Goal: Navigation & Orientation: Find specific page/section

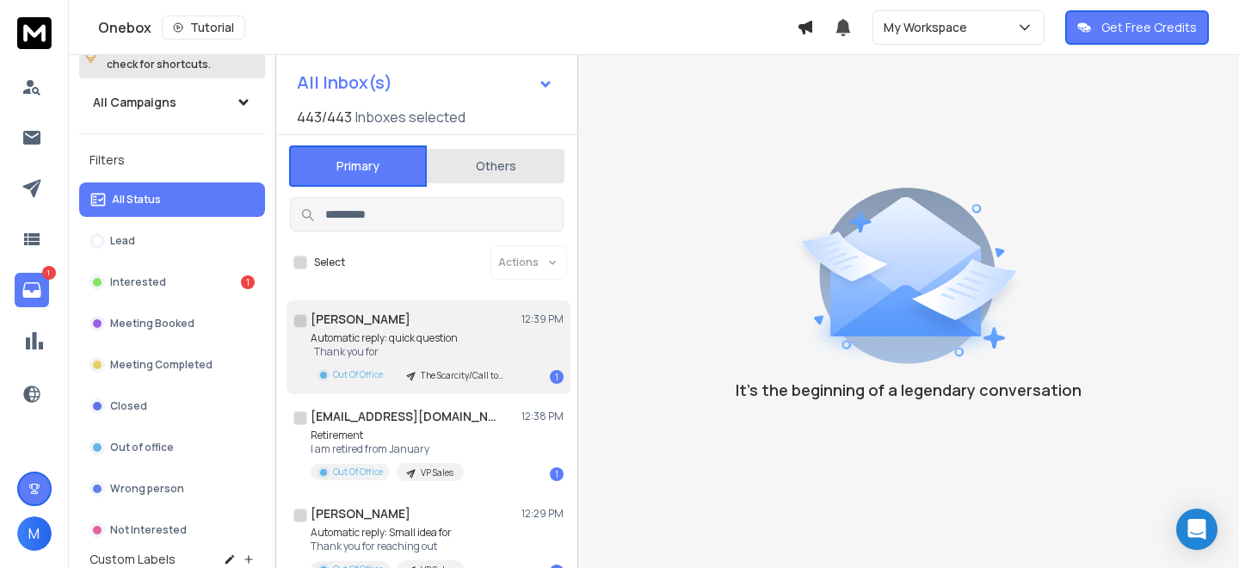
click at [384, 332] on p "Automatic reply: quick question" at bounding box center [412, 338] width 203 height 14
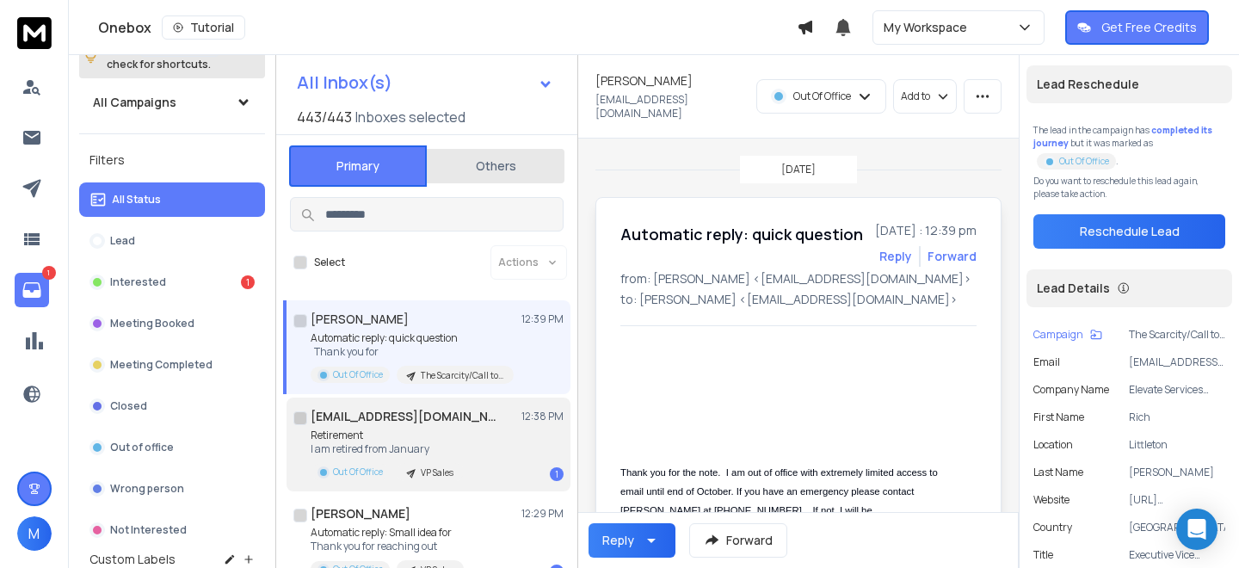
click at [408, 430] on p "Retirement" at bounding box center [387, 436] width 153 height 14
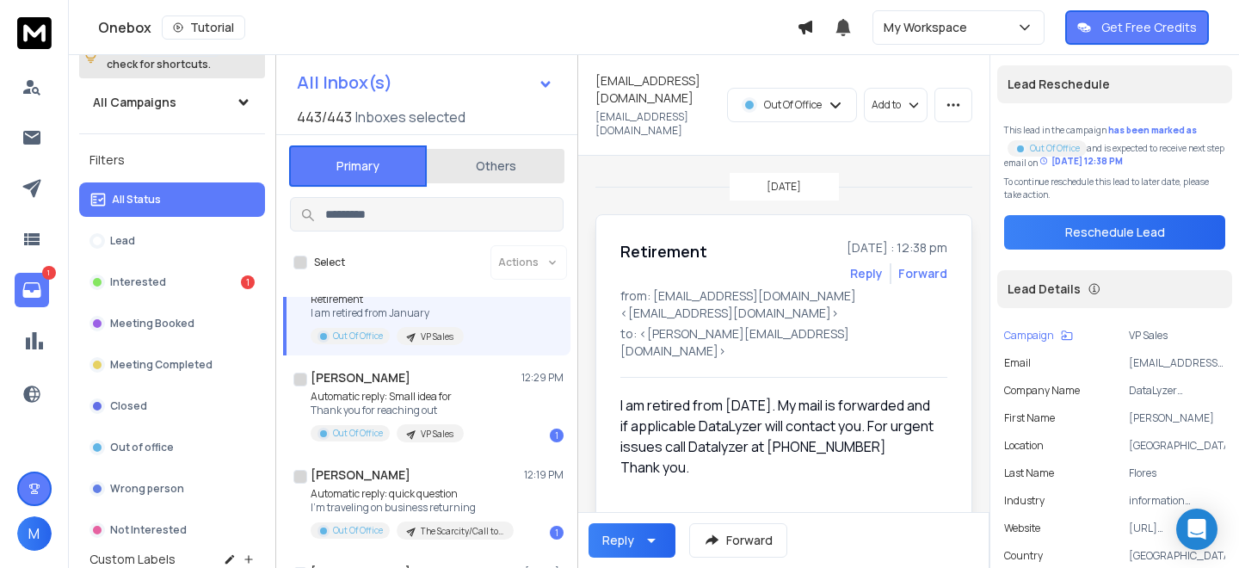
scroll to position [137, 0]
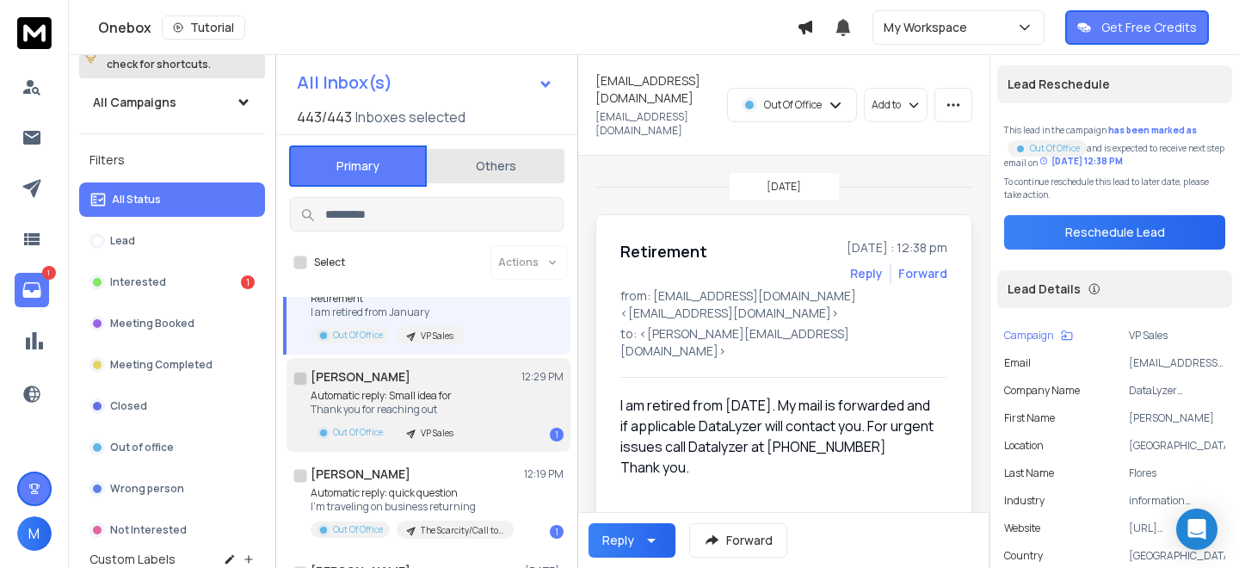
click at [468, 398] on div "Automatic reply: Small idea for Thank you for reaching out Out Of Office VP Sal…" at bounding box center [437, 415] width 253 height 52
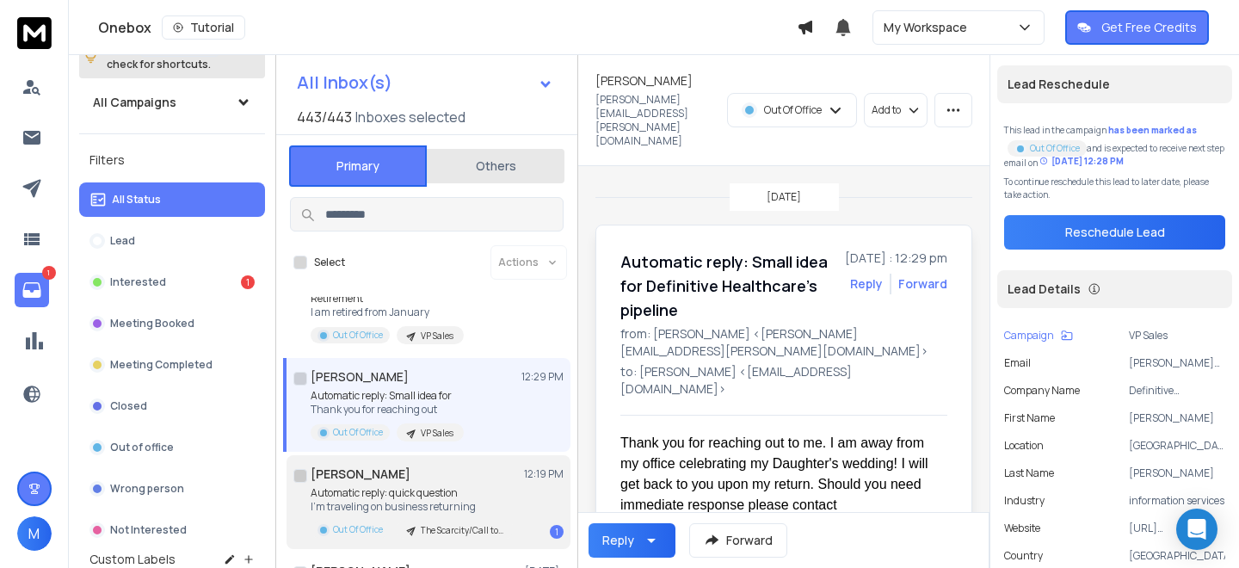
click at [459, 489] on p "Automatic reply: quick question" at bounding box center [412, 493] width 203 height 14
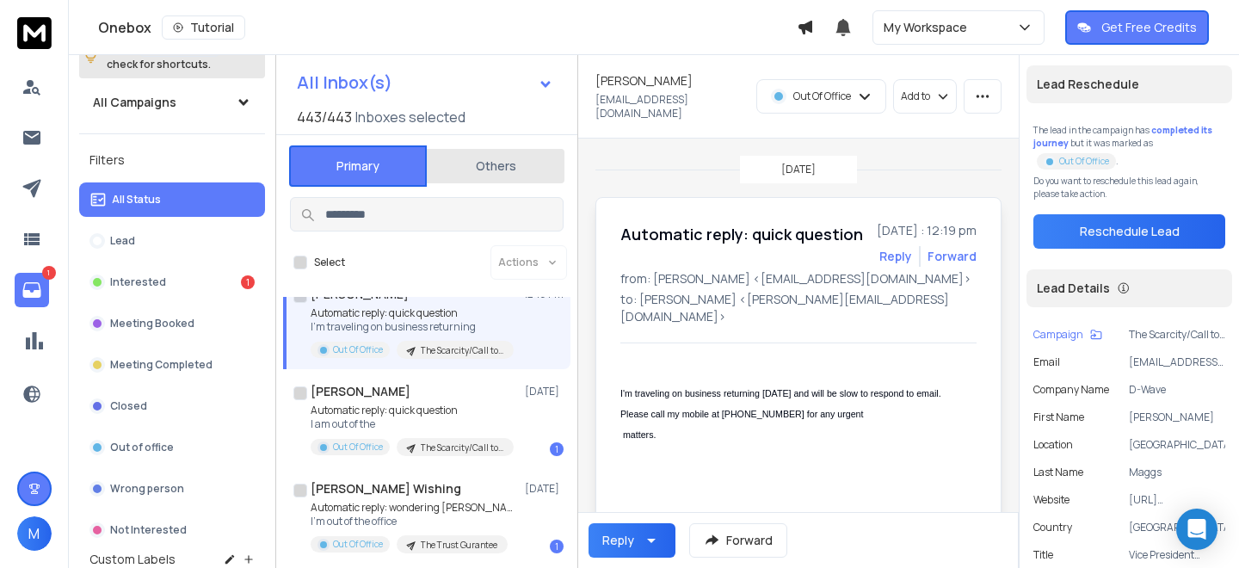
scroll to position [319, 0]
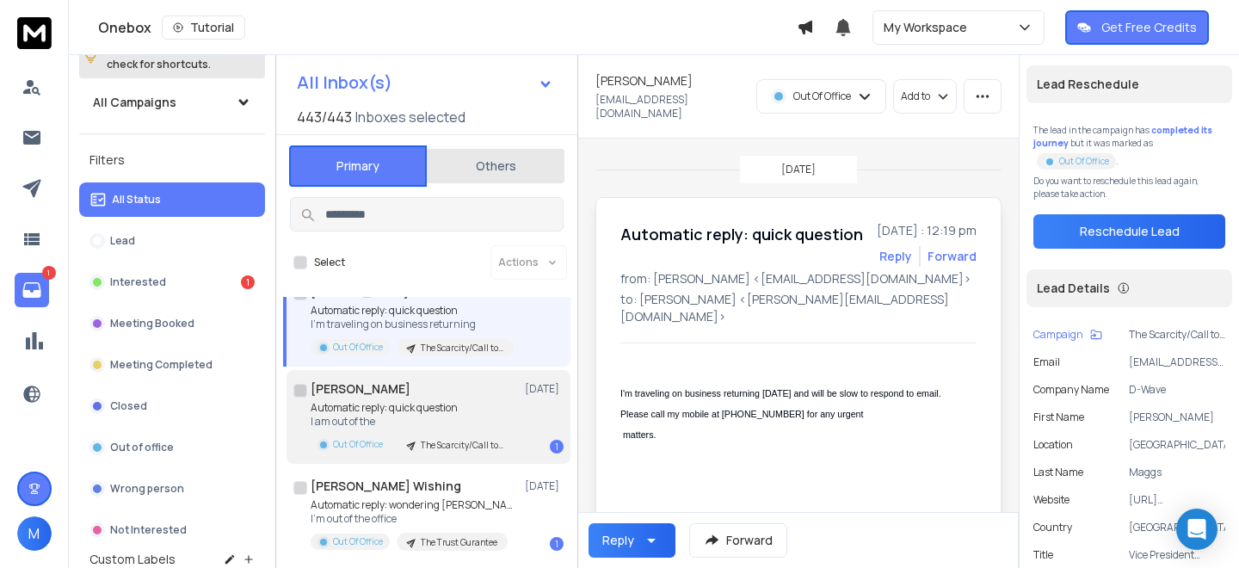
click at [454, 417] on p "I am out of the" at bounding box center [412, 422] width 203 height 14
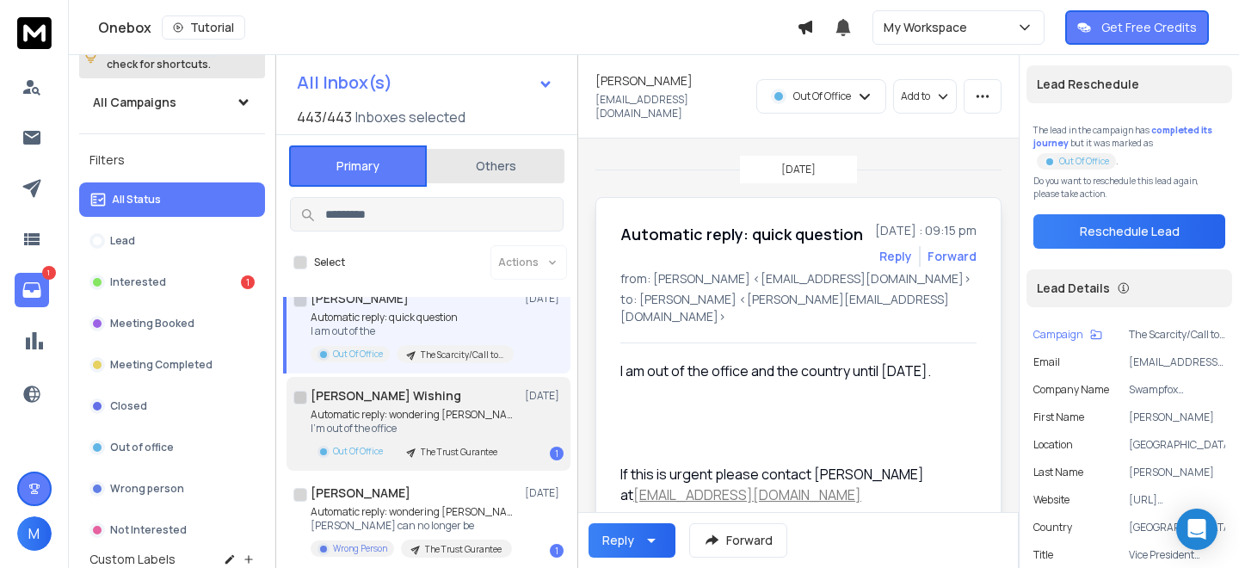
click at [434, 413] on p "Automatic reply: wondering [PERSON_NAME]" at bounding box center [414, 415] width 207 height 14
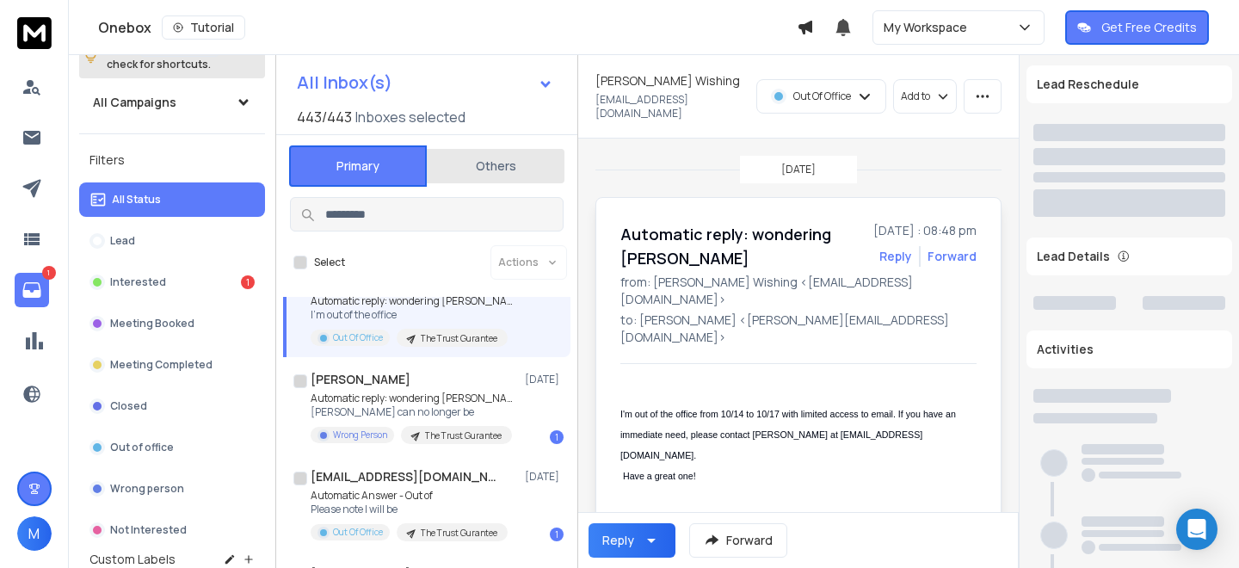
scroll to position [524, 0]
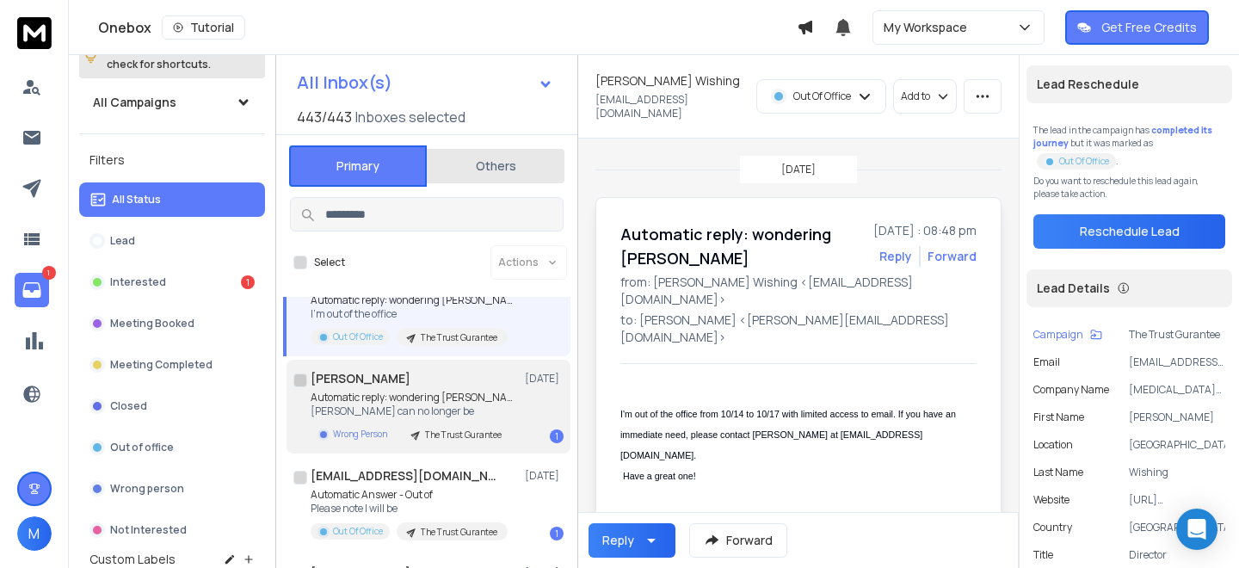
click at [438, 389] on div "[PERSON_NAME] [DATE] Automatic reply: wondering [PERSON_NAME] can no longer be …" at bounding box center [437, 406] width 253 height 73
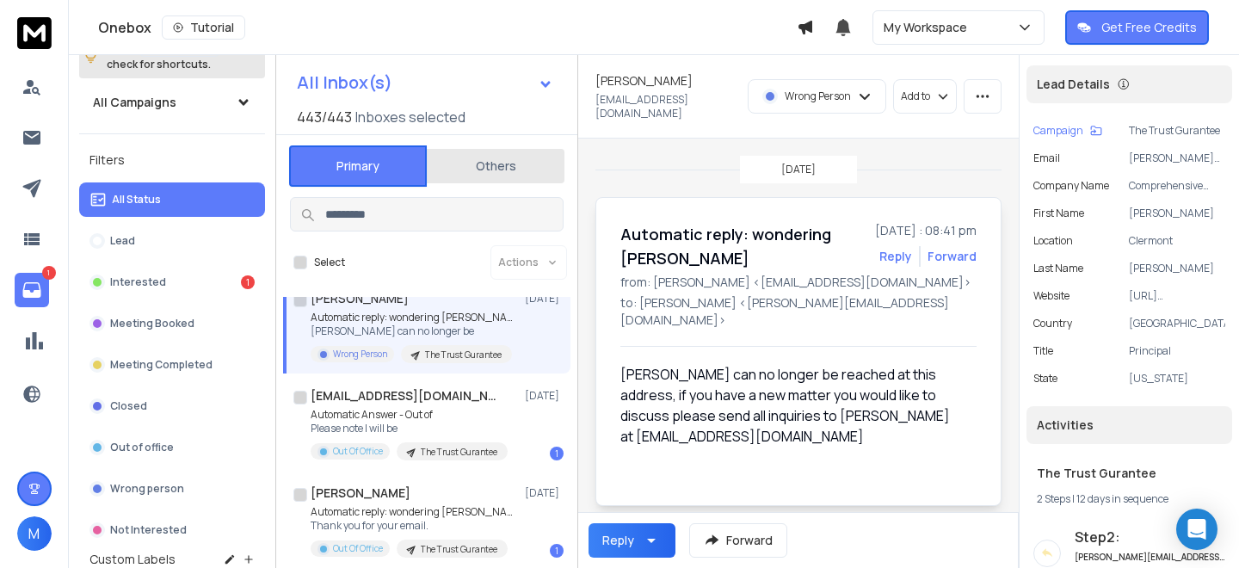
scroll to position [608, 0]
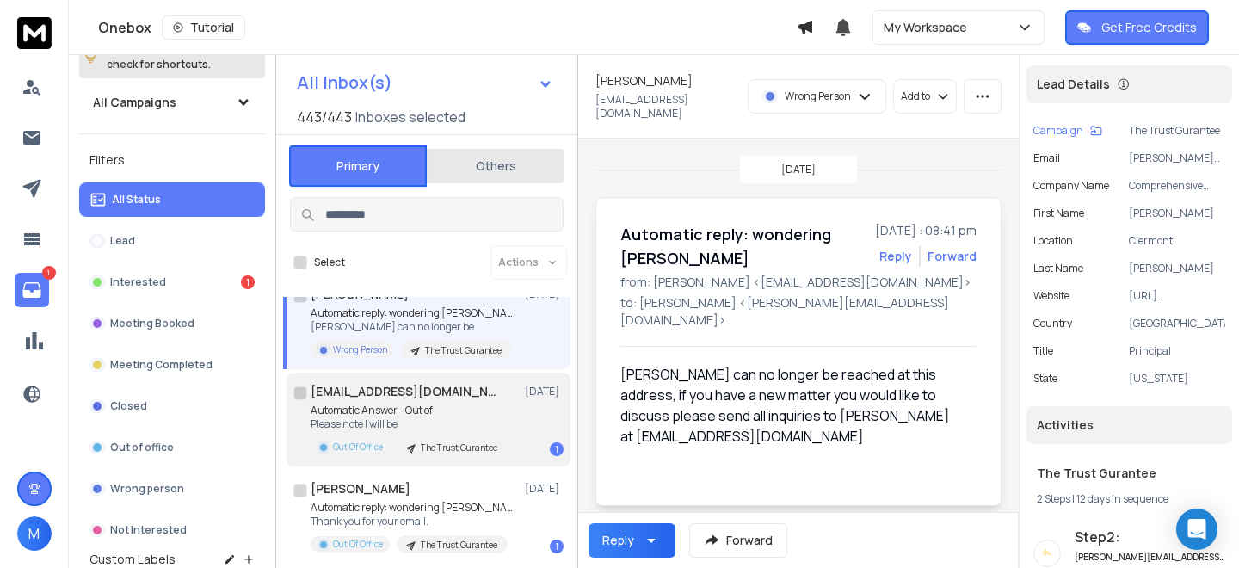
click at [435, 404] on p "Automatic Answer - Out of" at bounding box center [409, 411] width 197 height 14
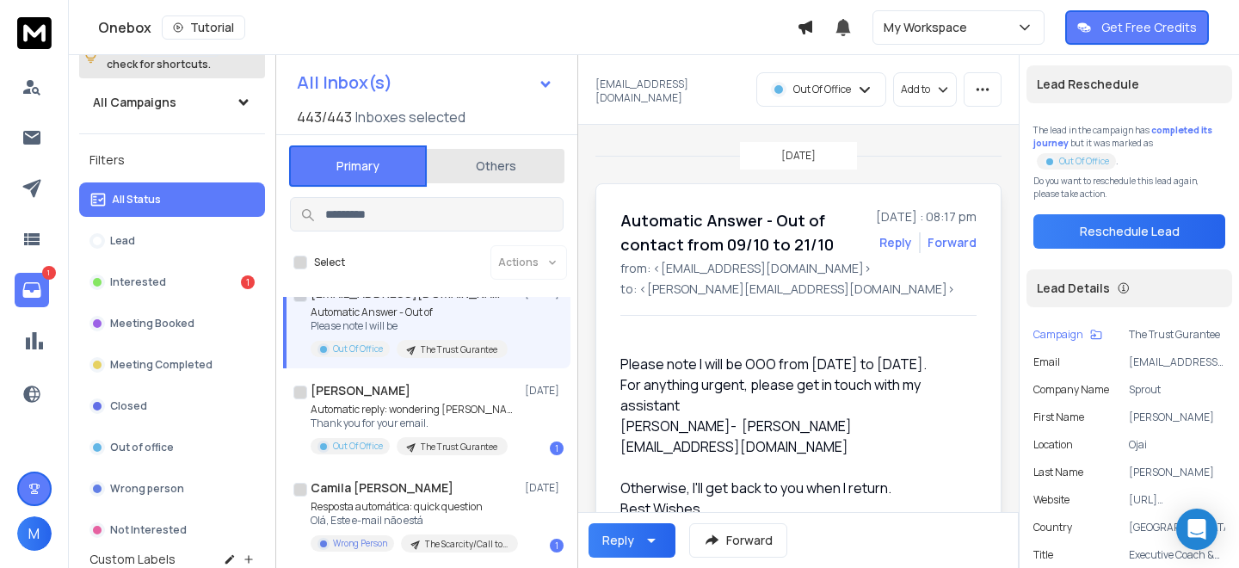
scroll to position [707, 0]
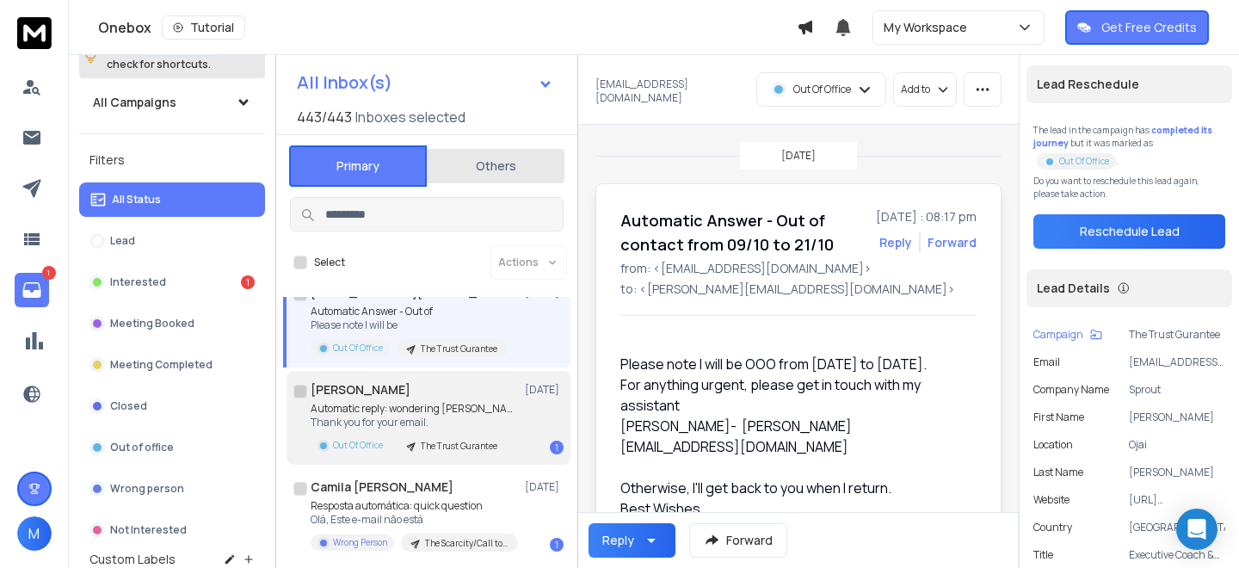
click at [435, 415] on p "Automatic reply: wondering [PERSON_NAME]" at bounding box center [414, 409] width 207 height 14
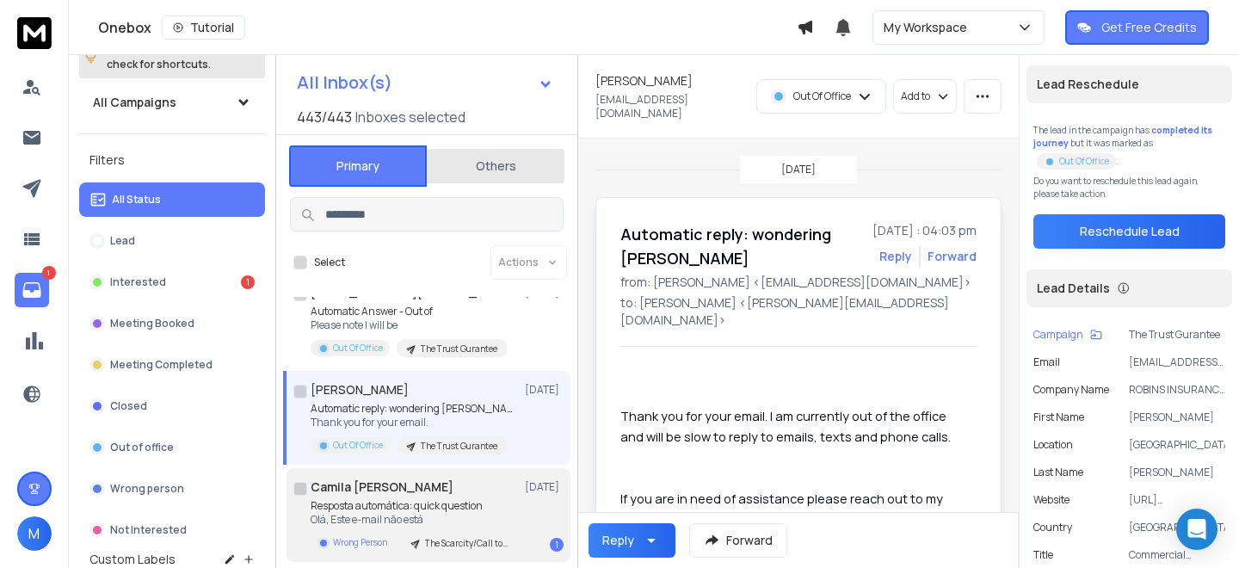
click at [436, 499] on p "Resposta automática: quick question" at bounding box center [414, 506] width 207 height 14
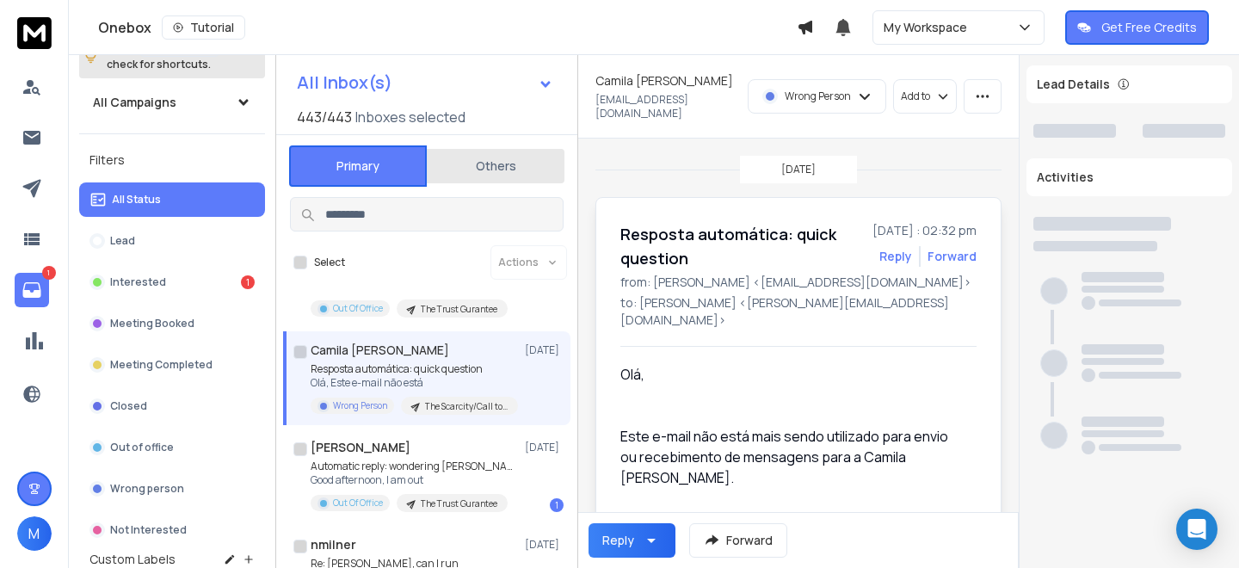
scroll to position [855, 0]
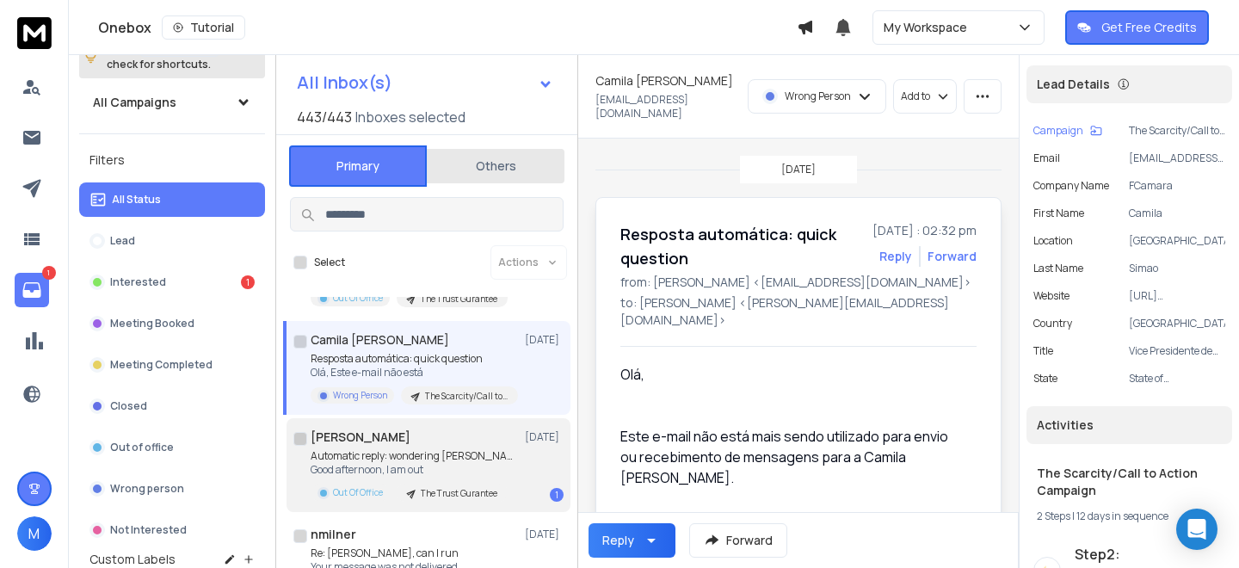
click at [438, 455] on p "Automatic reply: wondering [PERSON_NAME]" at bounding box center [414, 456] width 207 height 14
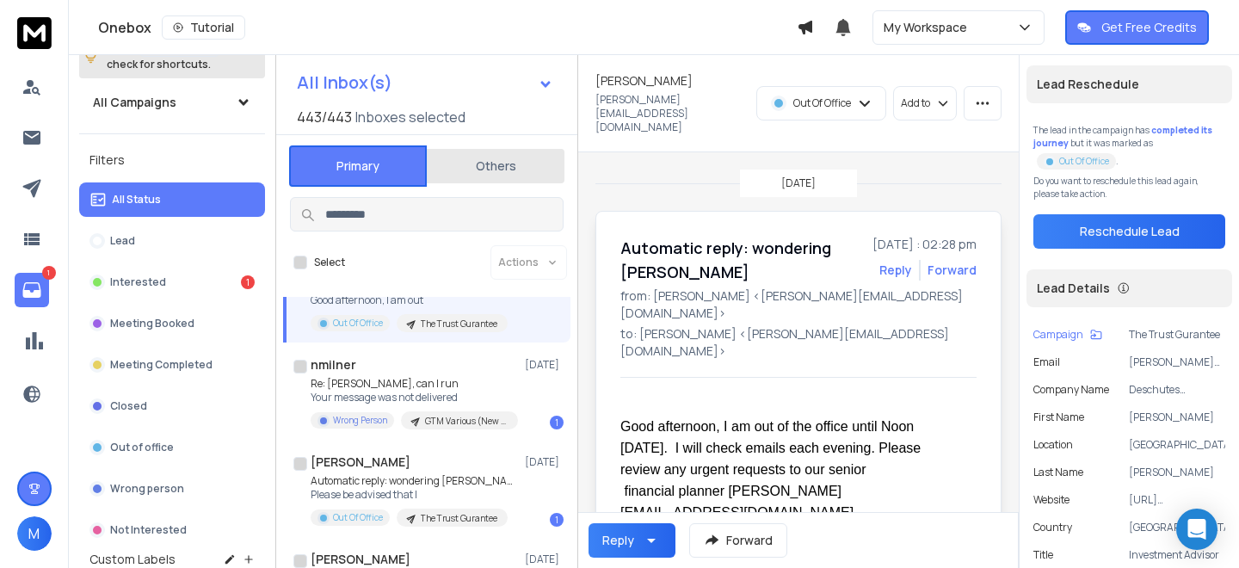
scroll to position [1025, 0]
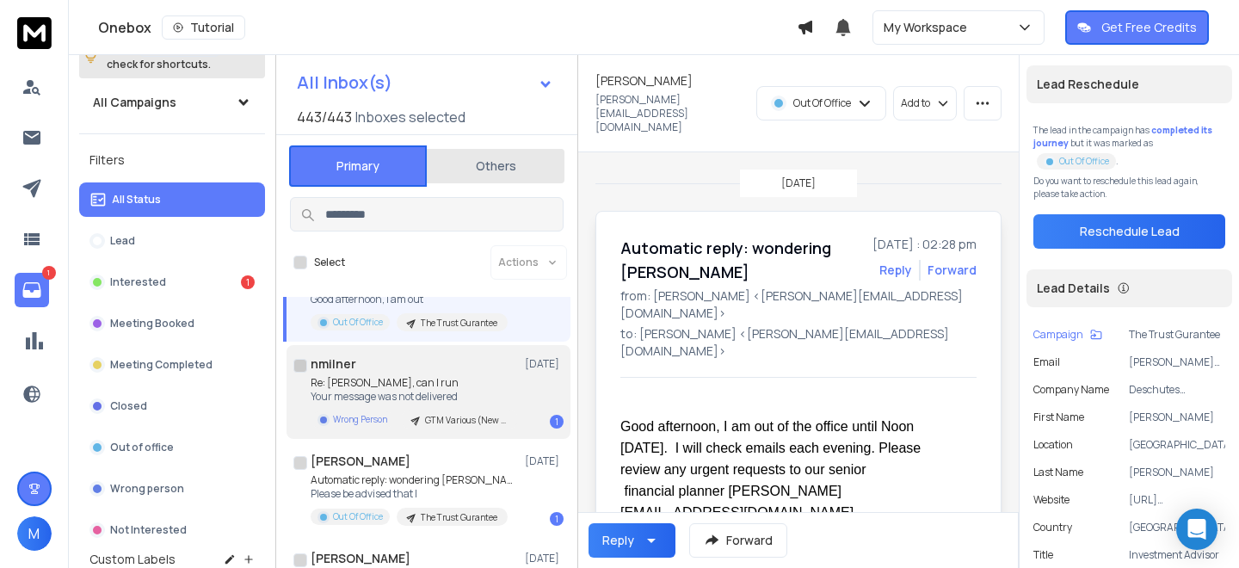
click at [439, 382] on p "Re: [PERSON_NAME], can I run" at bounding box center [414, 383] width 207 height 14
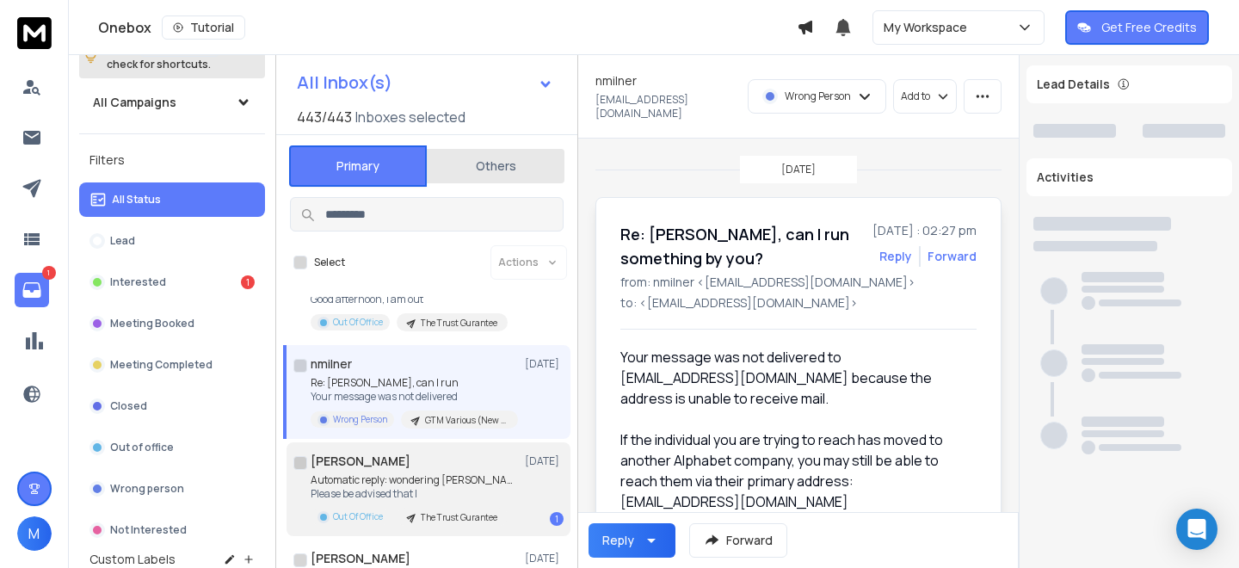
click at [436, 472] on div "[PERSON_NAME] [DATE] Automatic reply: wondering [PERSON_NAME] Please be advised…" at bounding box center [437, 489] width 253 height 73
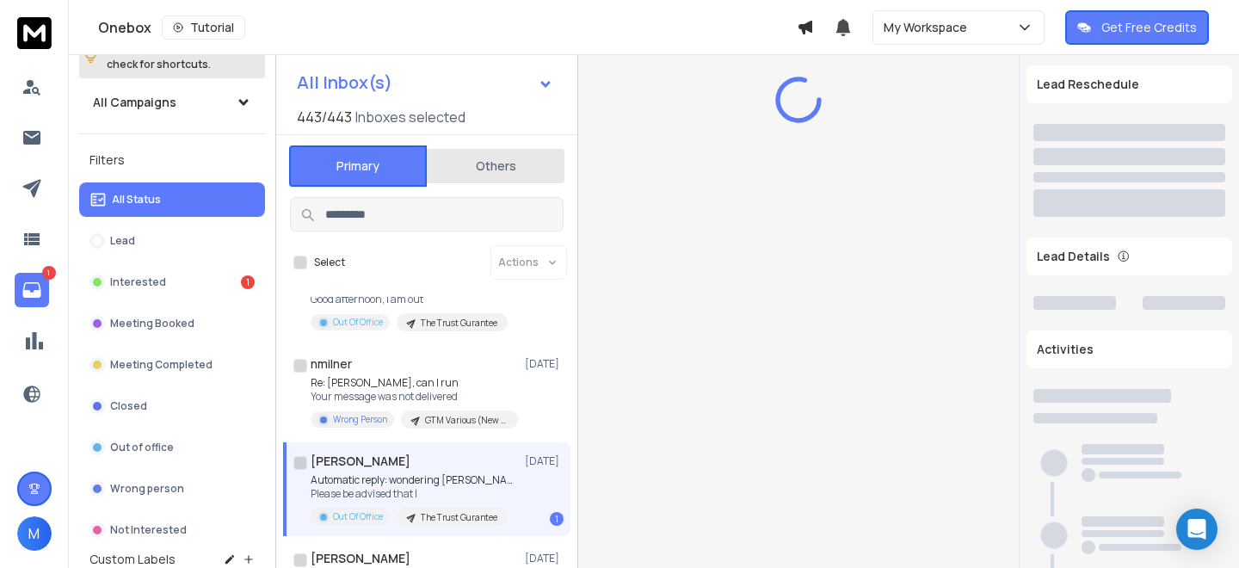
scroll to position [1186, 0]
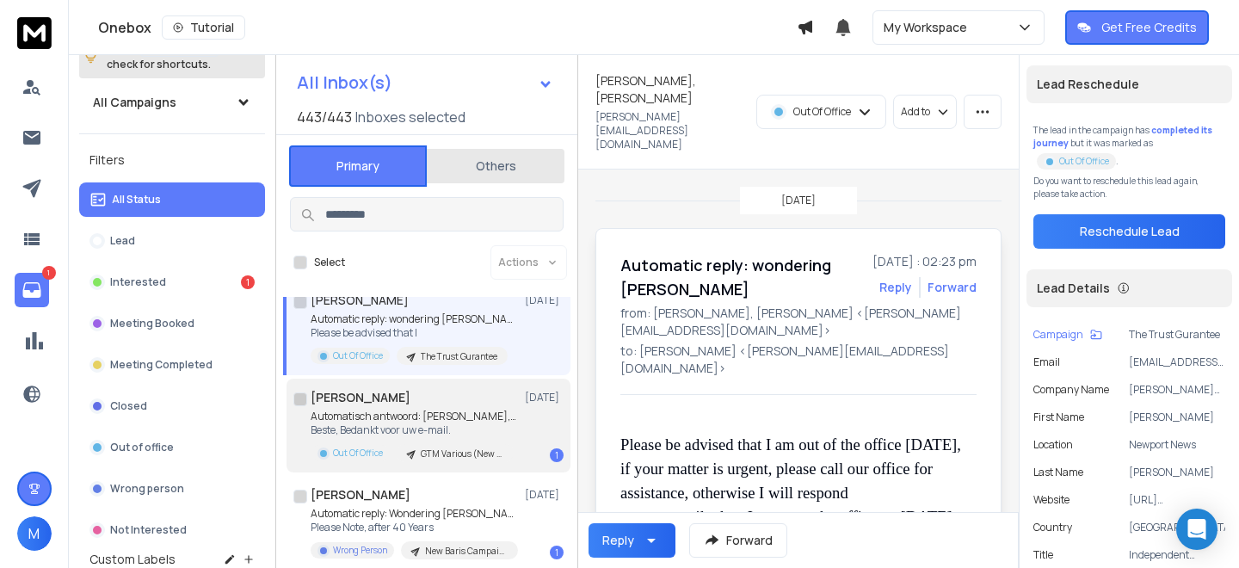
click at [442, 399] on div "[PERSON_NAME] [DATE]" at bounding box center [437, 397] width 253 height 17
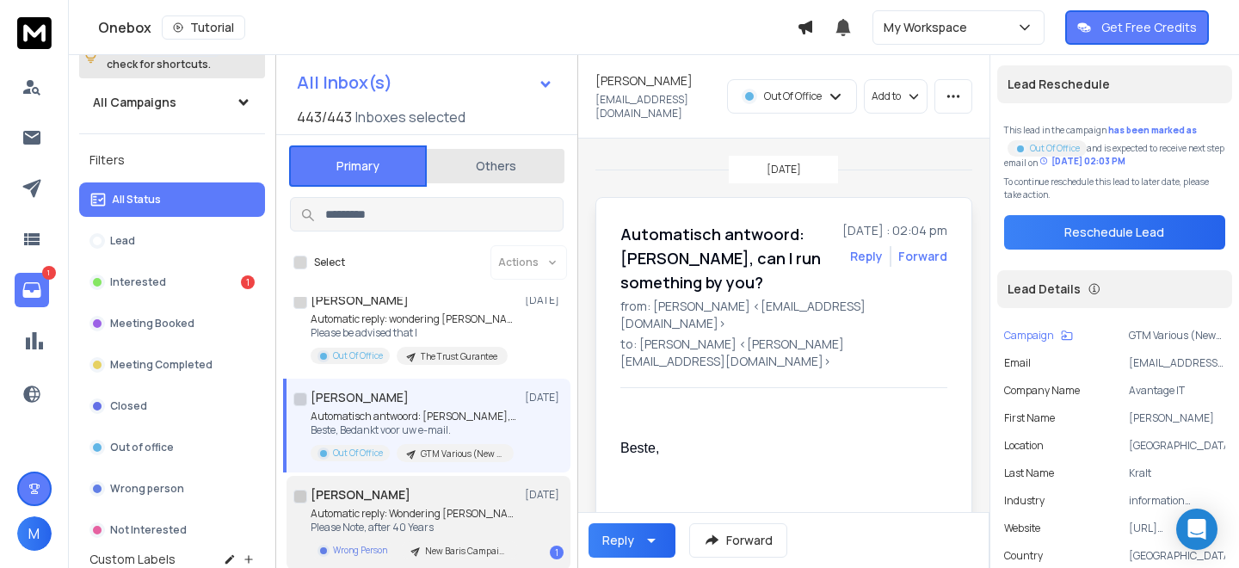
click at [459, 497] on div "[PERSON_NAME] [DATE]" at bounding box center [437, 494] width 253 height 17
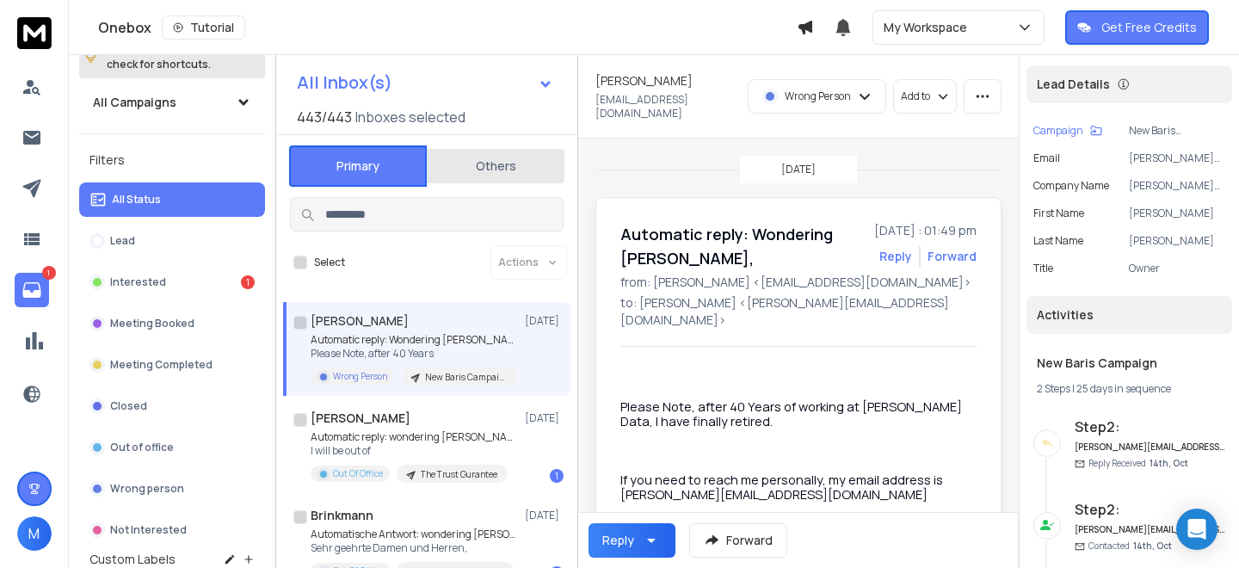
scroll to position [1371, 0]
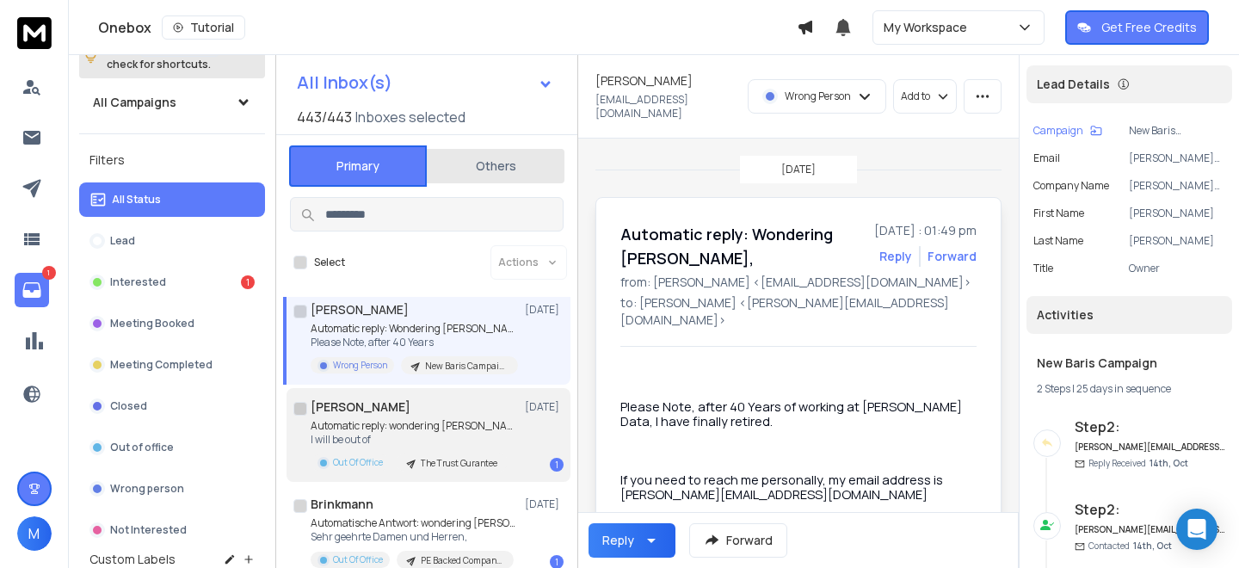
click at [467, 419] on p "Automatic reply: wondering [PERSON_NAME]" at bounding box center [414, 426] width 207 height 14
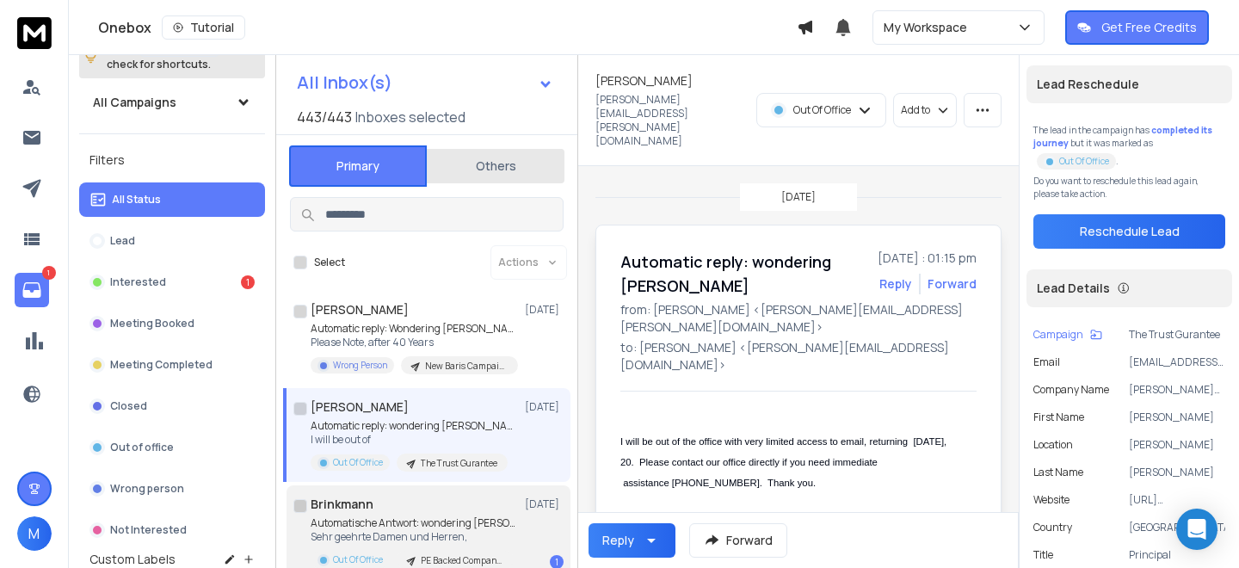
click at [464, 506] on div "Brinkmann [DATE]" at bounding box center [437, 504] width 253 height 17
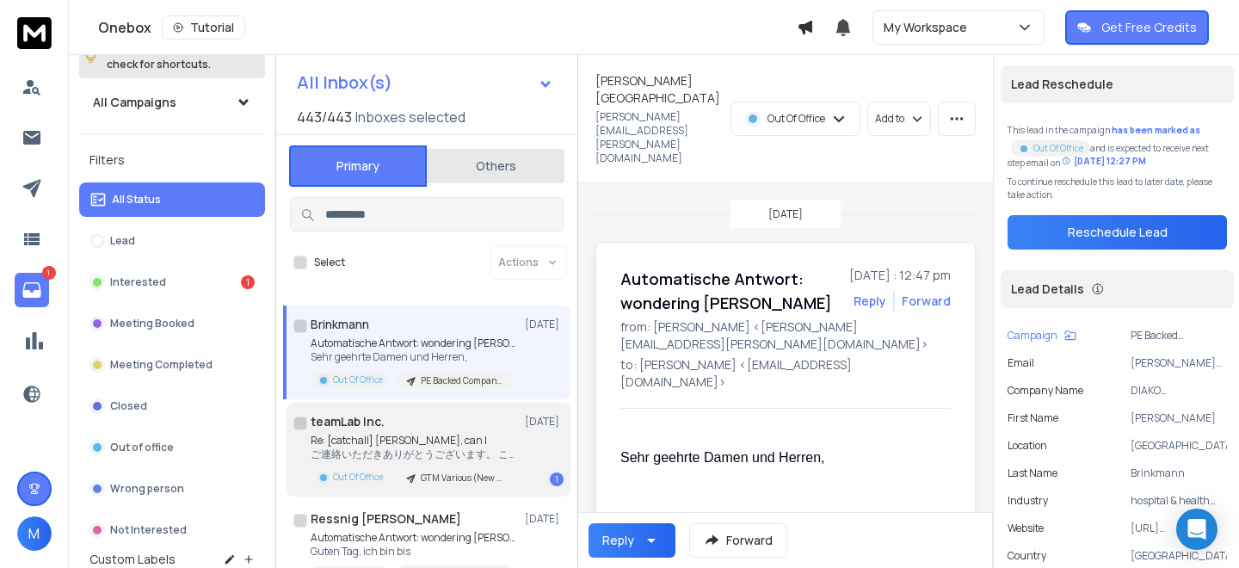
click at [461, 444] on p "Re: [catchall] [PERSON_NAME], can I" at bounding box center [414, 441] width 207 height 14
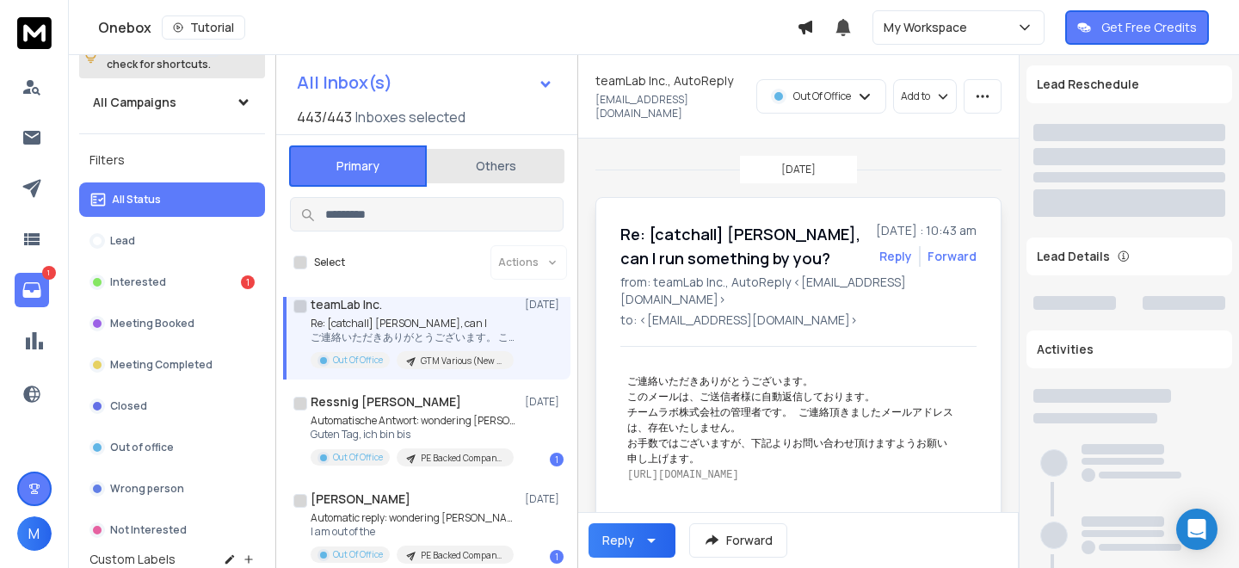
scroll to position [1670, 0]
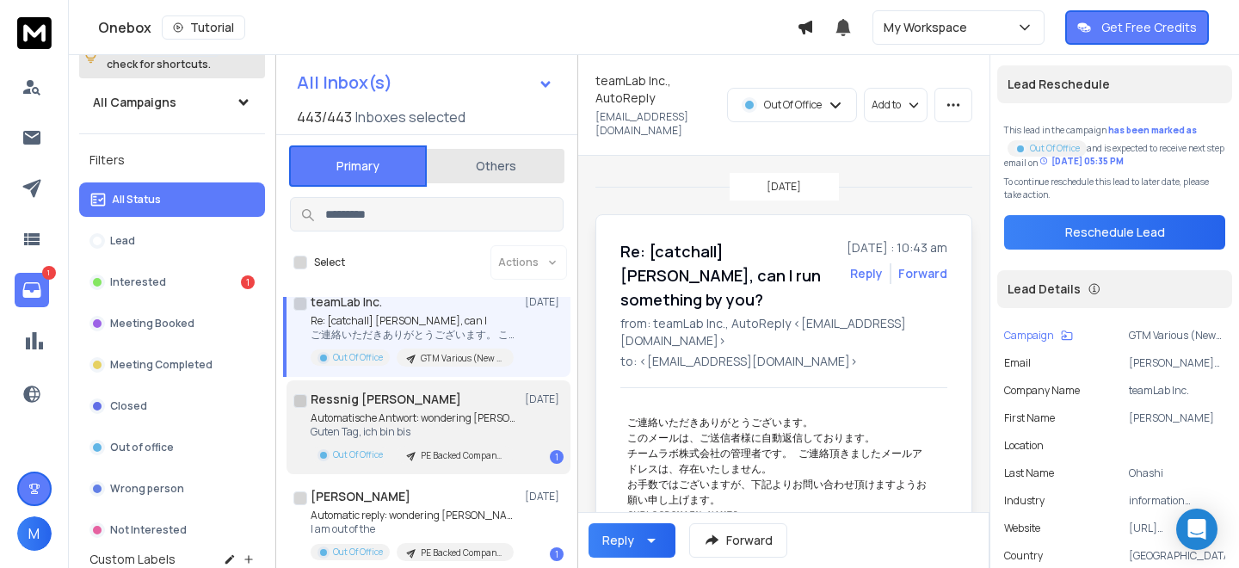
click at [462, 404] on div "Ressnig [PERSON_NAME] [DATE]" at bounding box center [437, 399] width 253 height 17
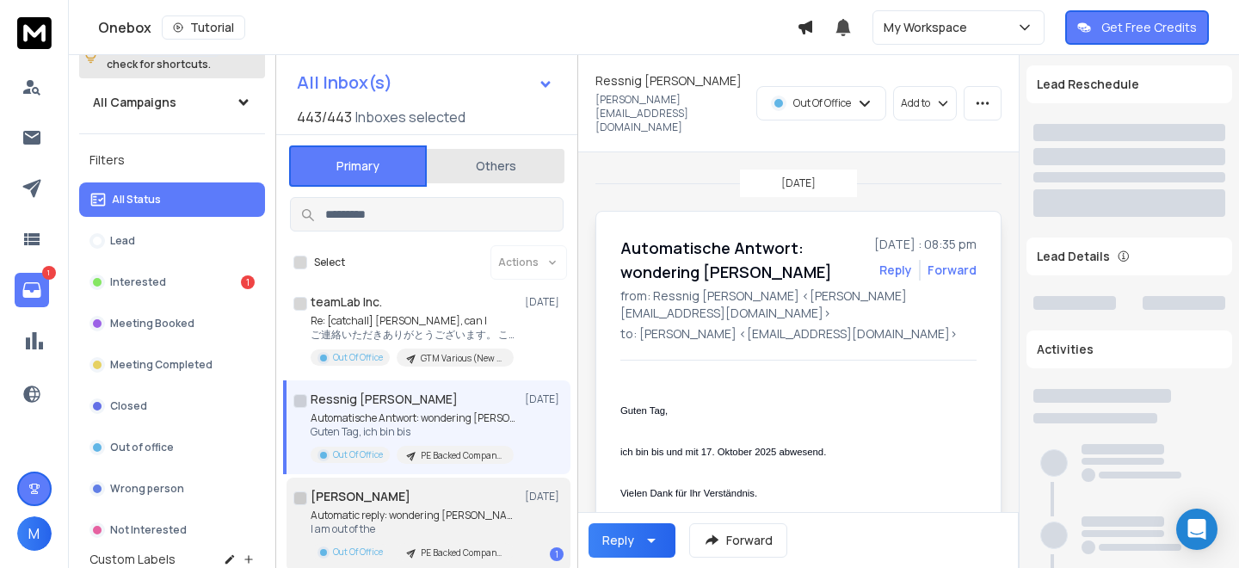
click at [446, 514] on p "Automatic reply: wondering [PERSON_NAME]" at bounding box center [414, 516] width 207 height 14
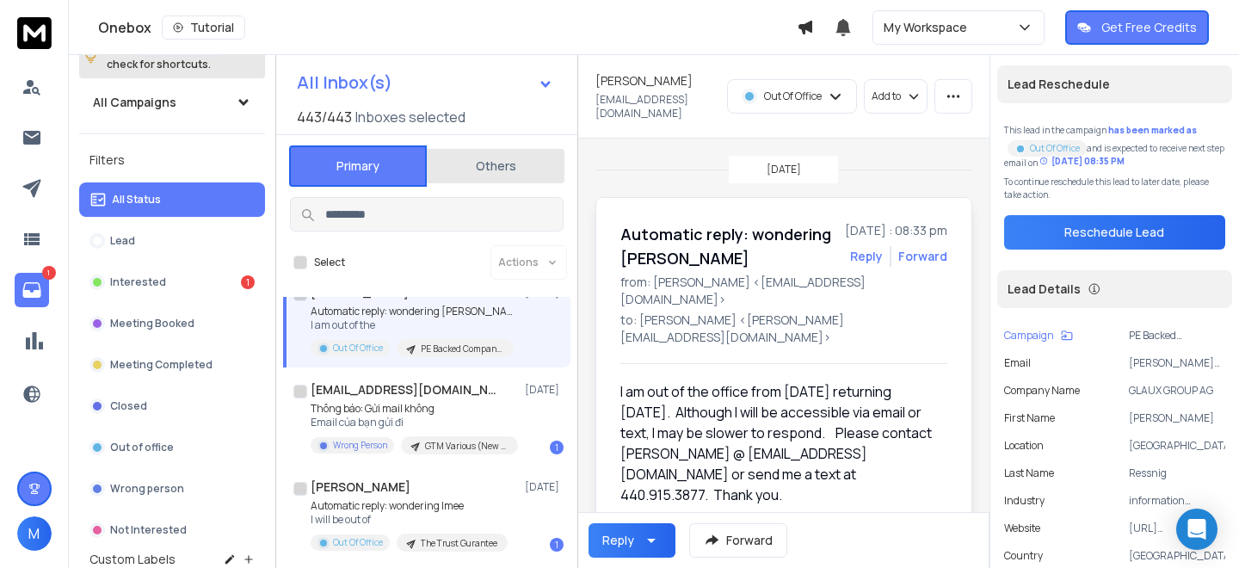
scroll to position [1876, 0]
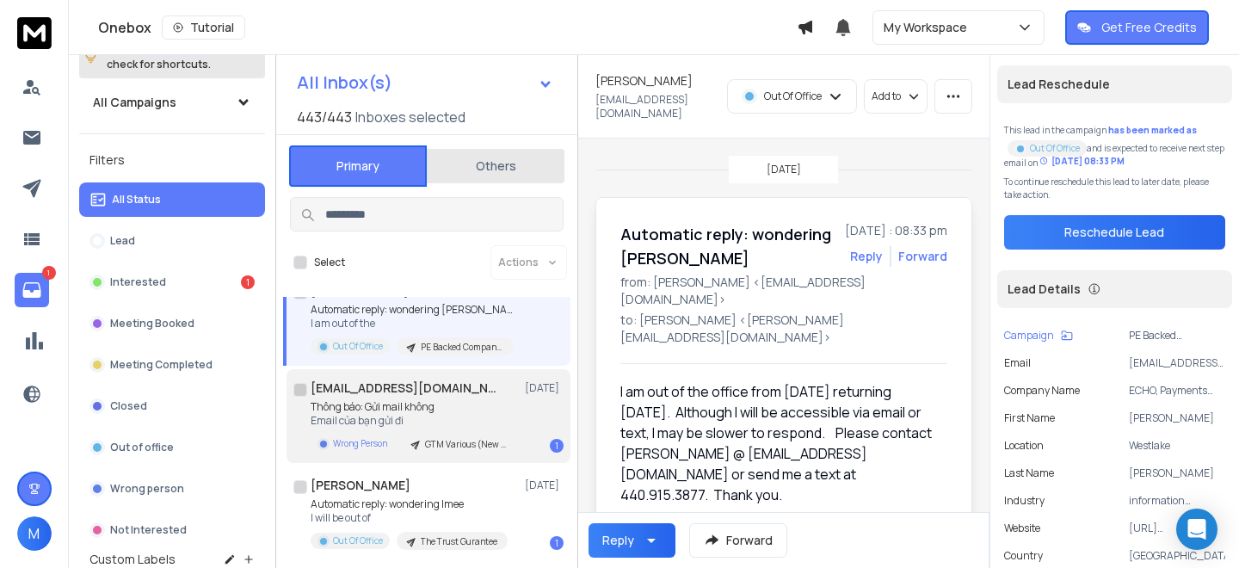
click at [440, 407] on p "Thông báo: Gửi mail không" at bounding box center [414, 407] width 207 height 14
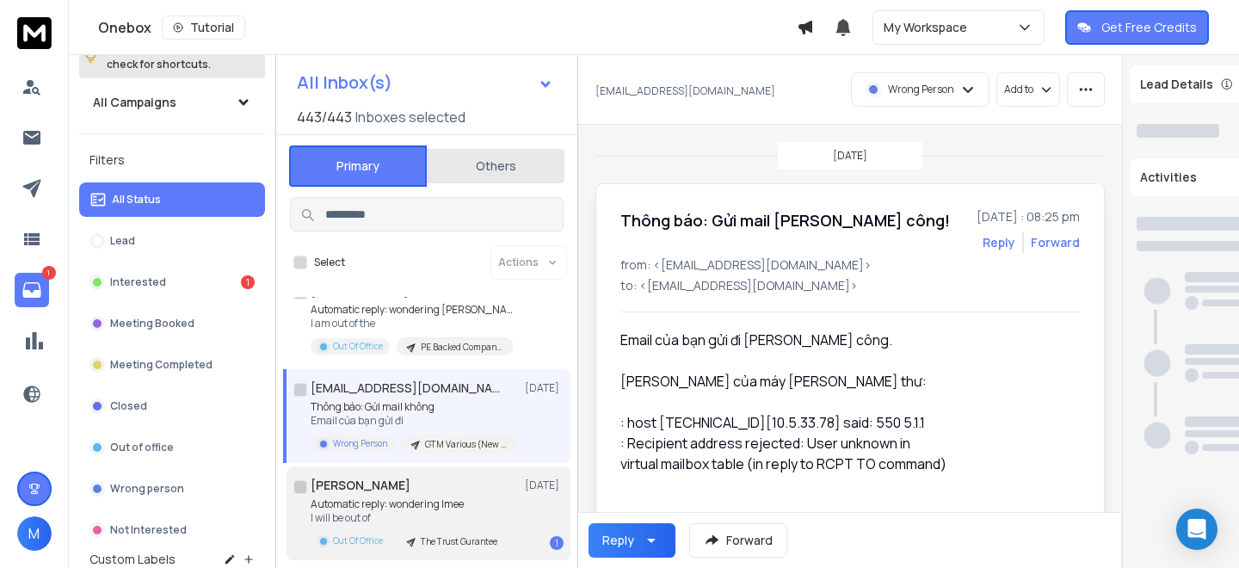
click at [434, 498] on p "Automatic reply: wondering Imee" at bounding box center [409, 504] width 197 height 14
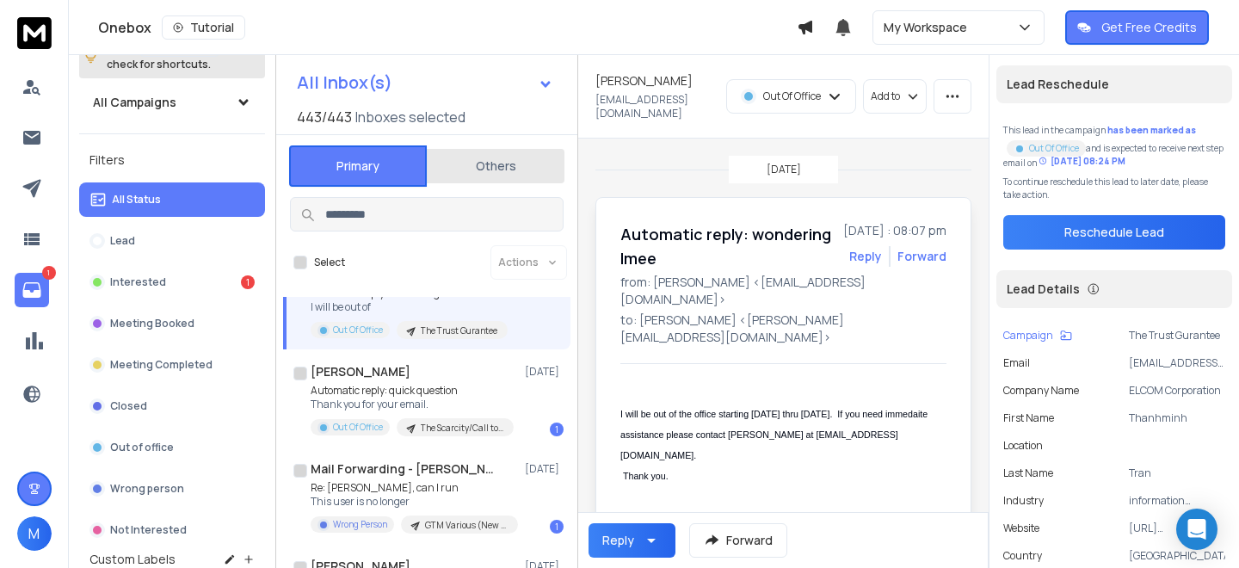
scroll to position [2093, 0]
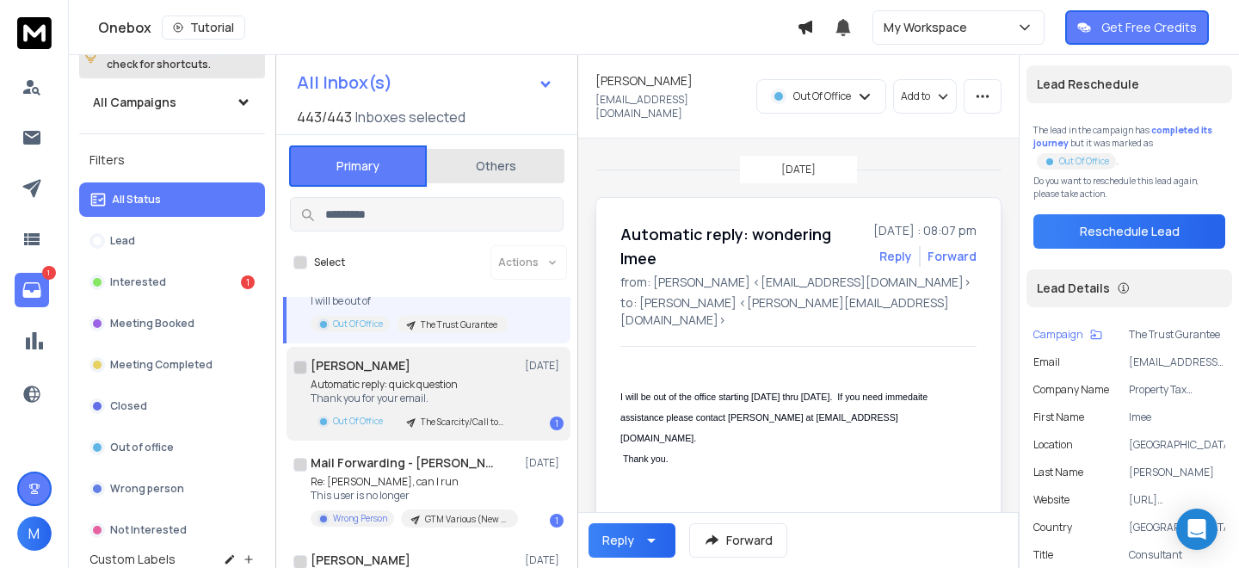
click at [439, 389] on p "Automatic reply: quick question" at bounding box center [412, 385] width 203 height 14
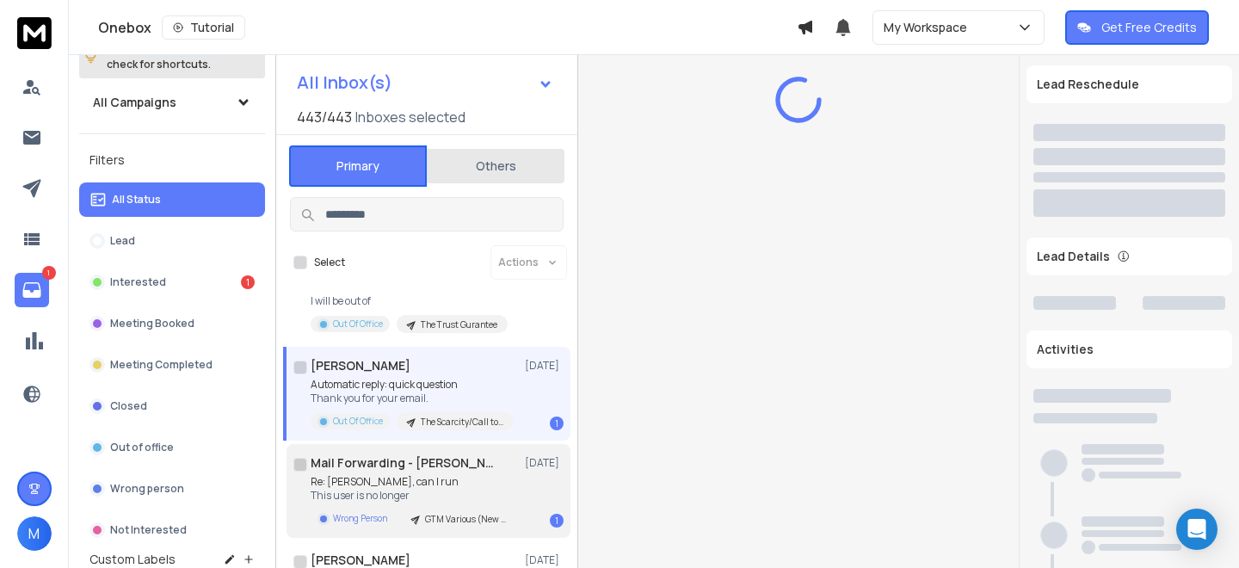
click at [437, 473] on div "Mail Forwarding - [PERSON_NAME] [DATE] Re: [PERSON_NAME], can I run This user i…" at bounding box center [437, 490] width 253 height 73
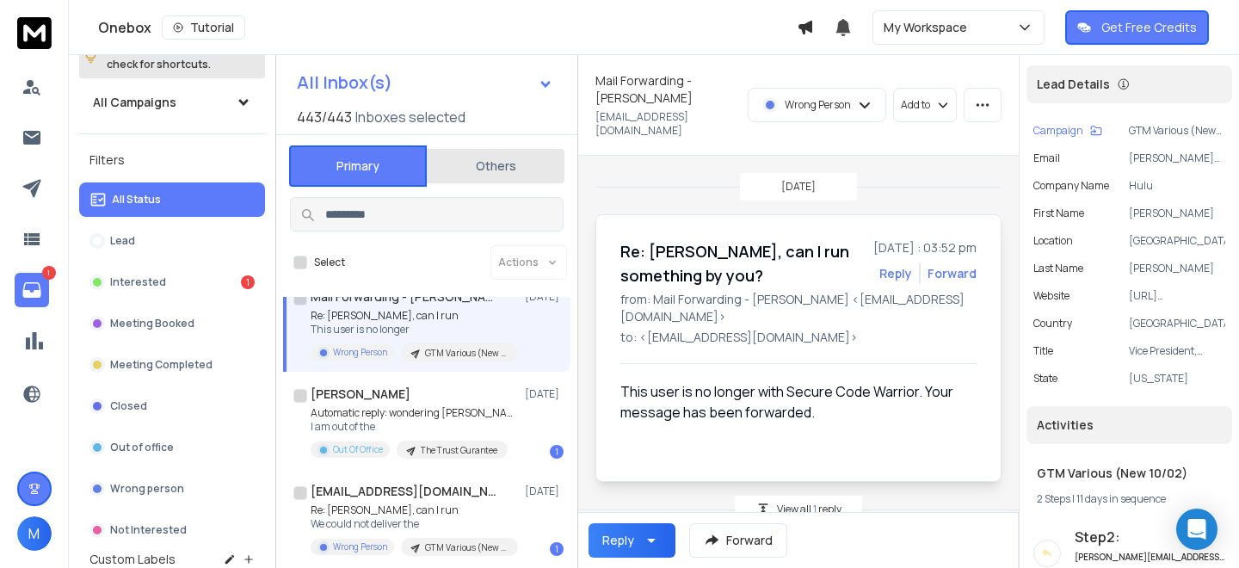
scroll to position [2262, 0]
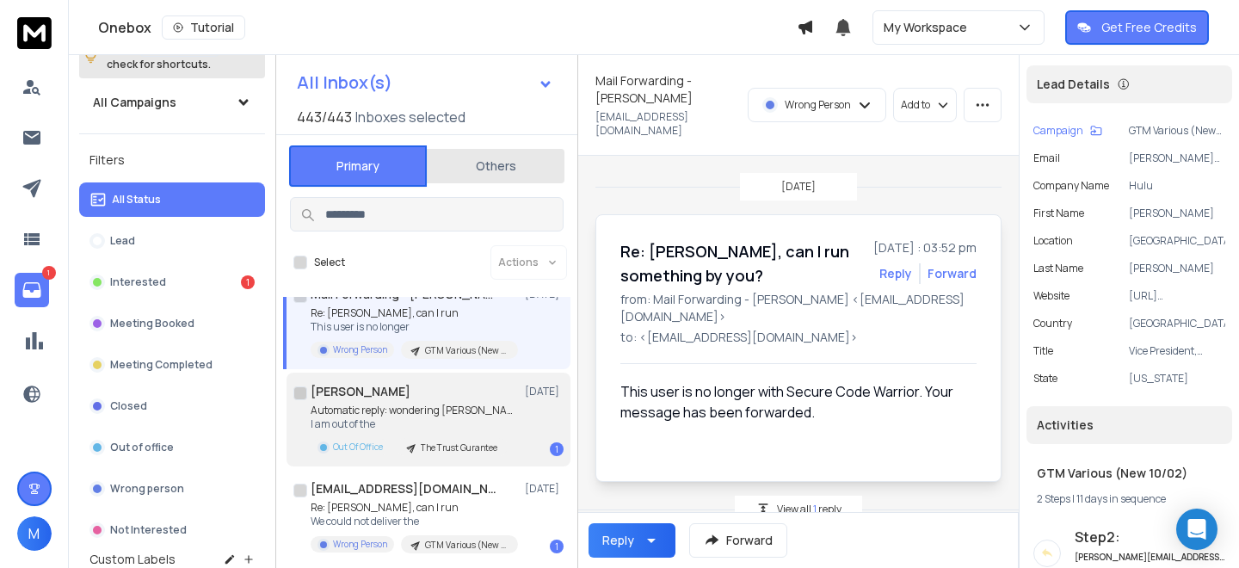
click at [442, 392] on div "[PERSON_NAME] [DATE]" at bounding box center [437, 391] width 253 height 17
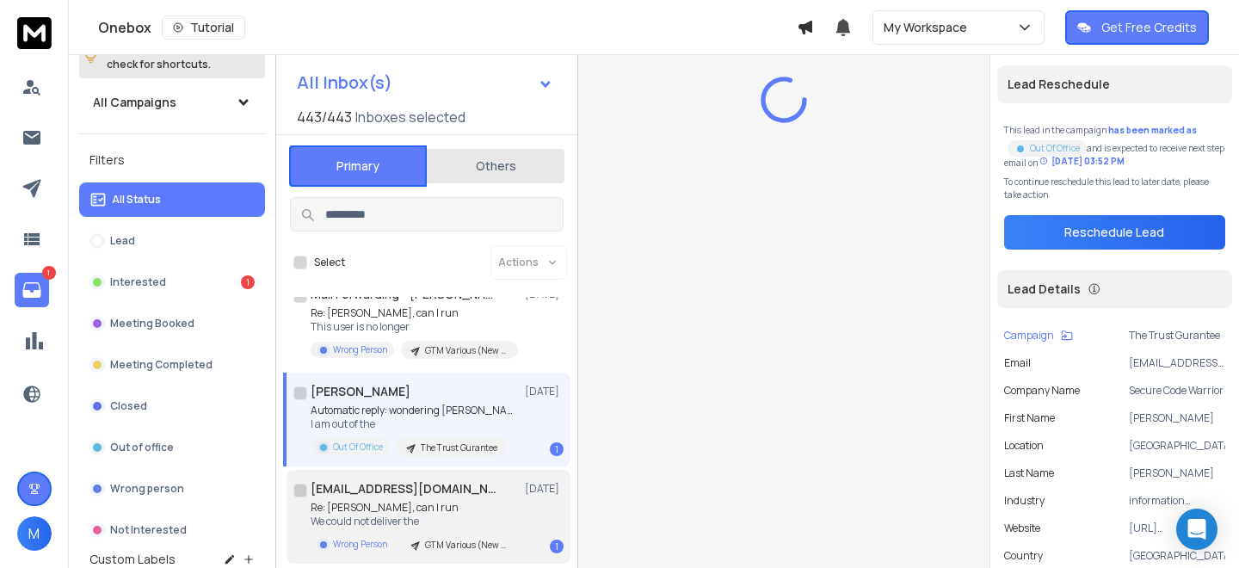
click at [442, 509] on p "Re: [PERSON_NAME], can I run" at bounding box center [414, 508] width 207 height 14
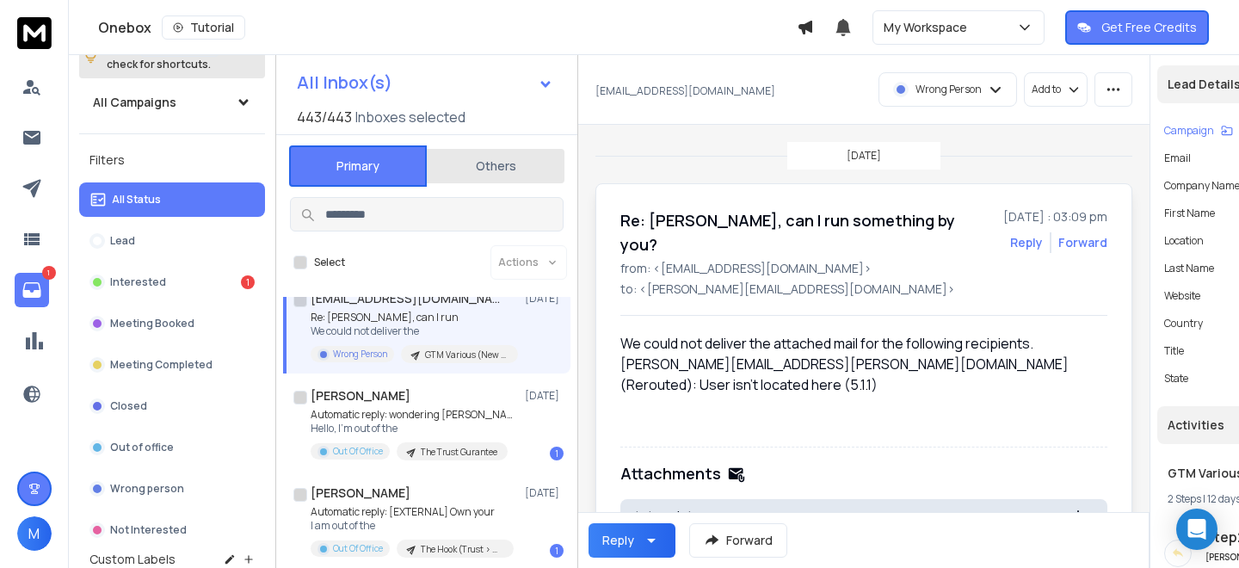
scroll to position [2453, 0]
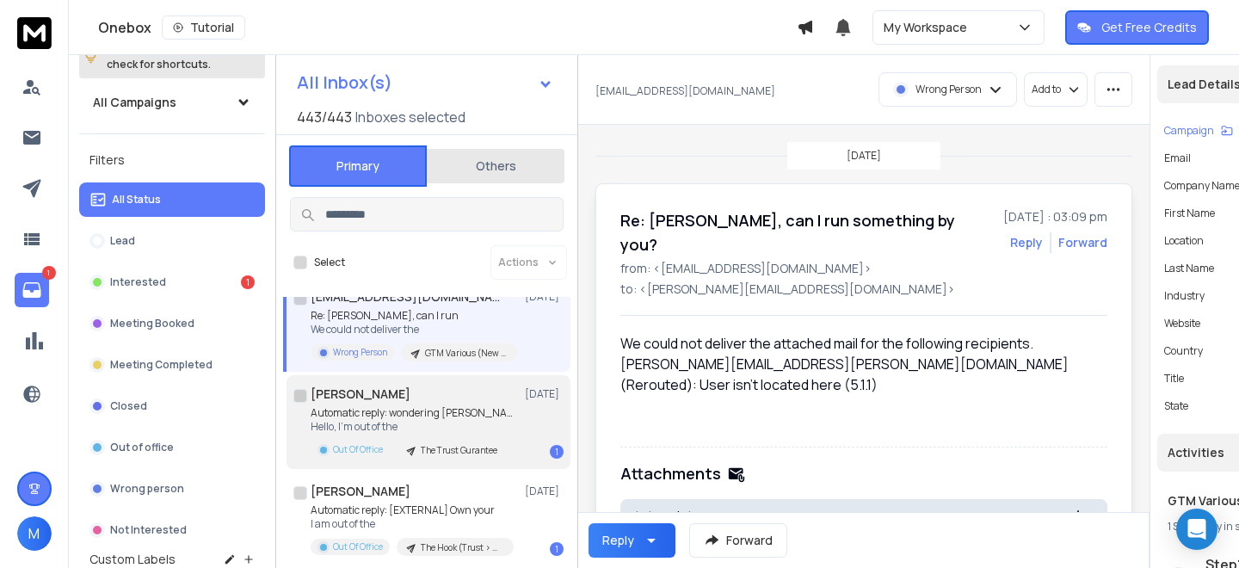
click at [464, 404] on div "[PERSON_NAME] [DATE] Automatic reply: wondering [PERSON_NAME] Hello, I’m out of…" at bounding box center [437, 422] width 253 height 73
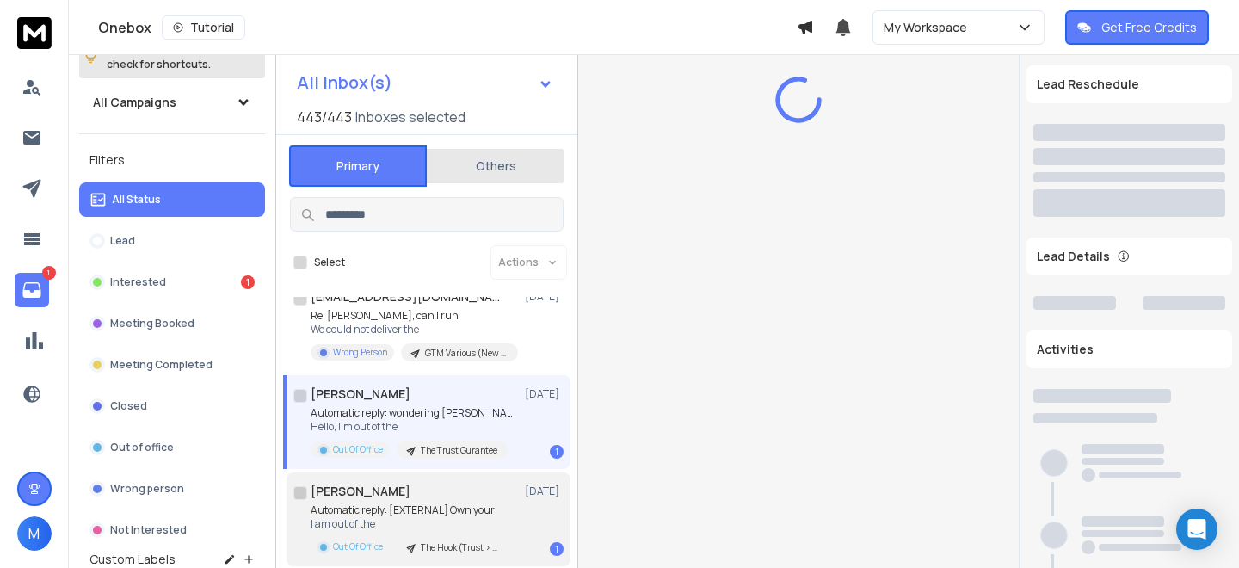
click at [450, 525] on p "﻿I am out of the" at bounding box center [412, 524] width 203 height 14
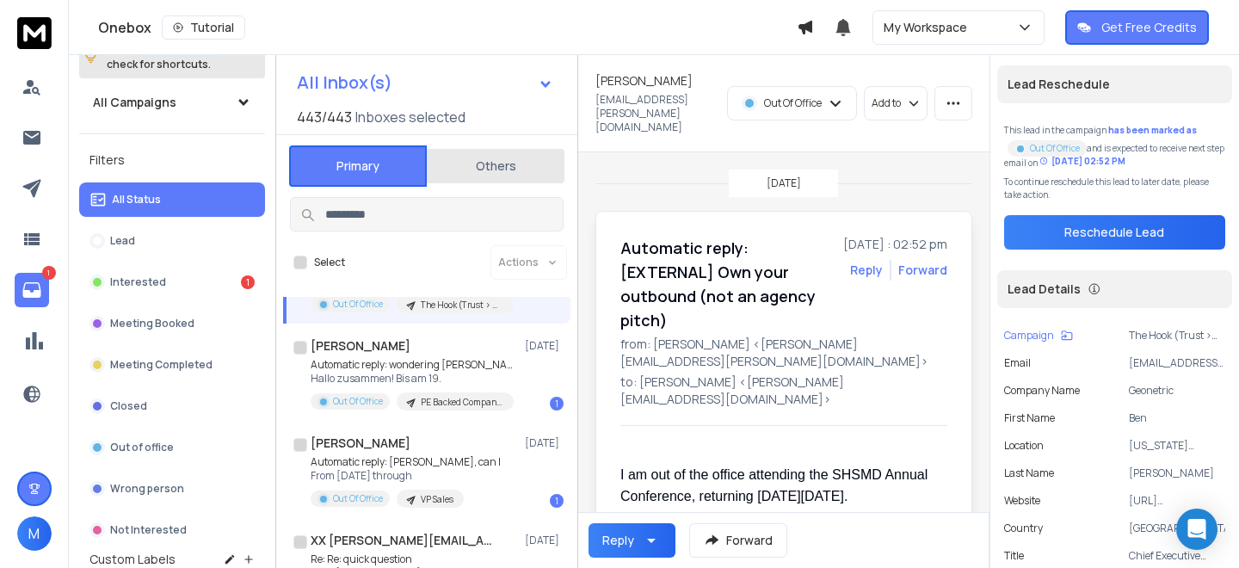
scroll to position [2698, 0]
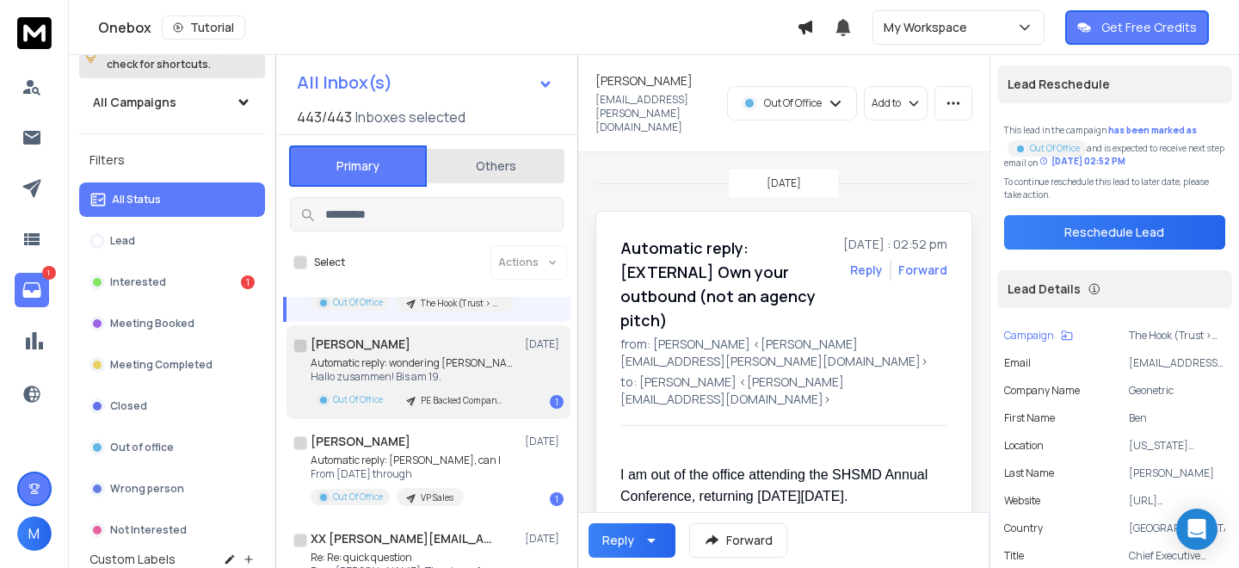
click at [462, 349] on div "[PERSON_NAME] [DATE]" at bounding box center [437, 344] width 253 height 17
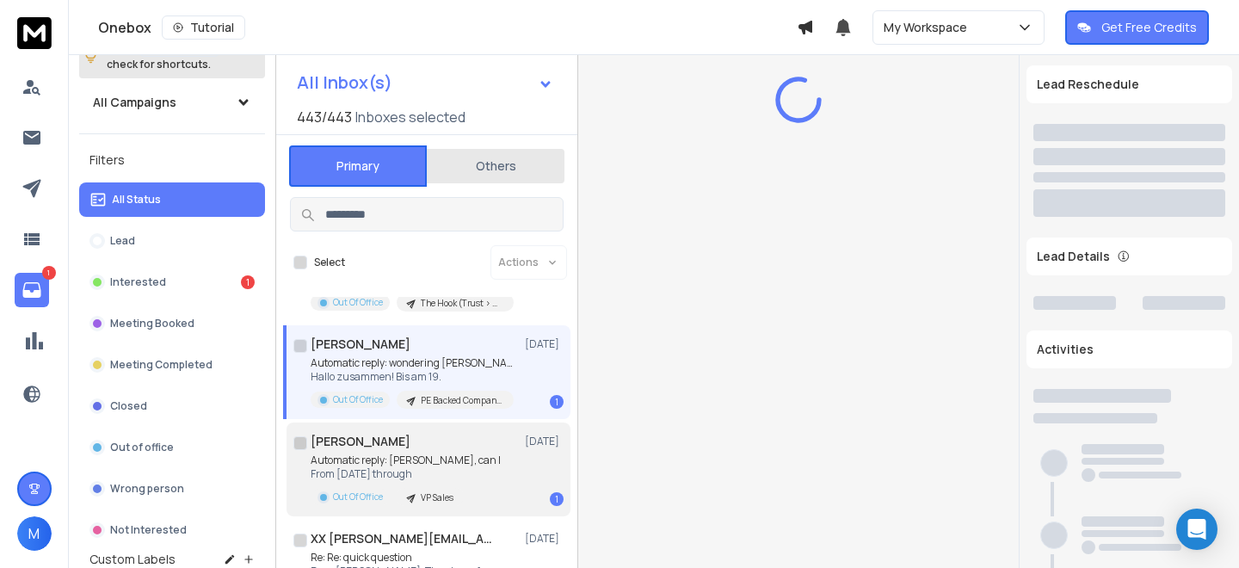
click at [449, 459] on p "Automatic reply: [PERSON_NAME], can I" at bounding box center [406, 461] width 190 height 14
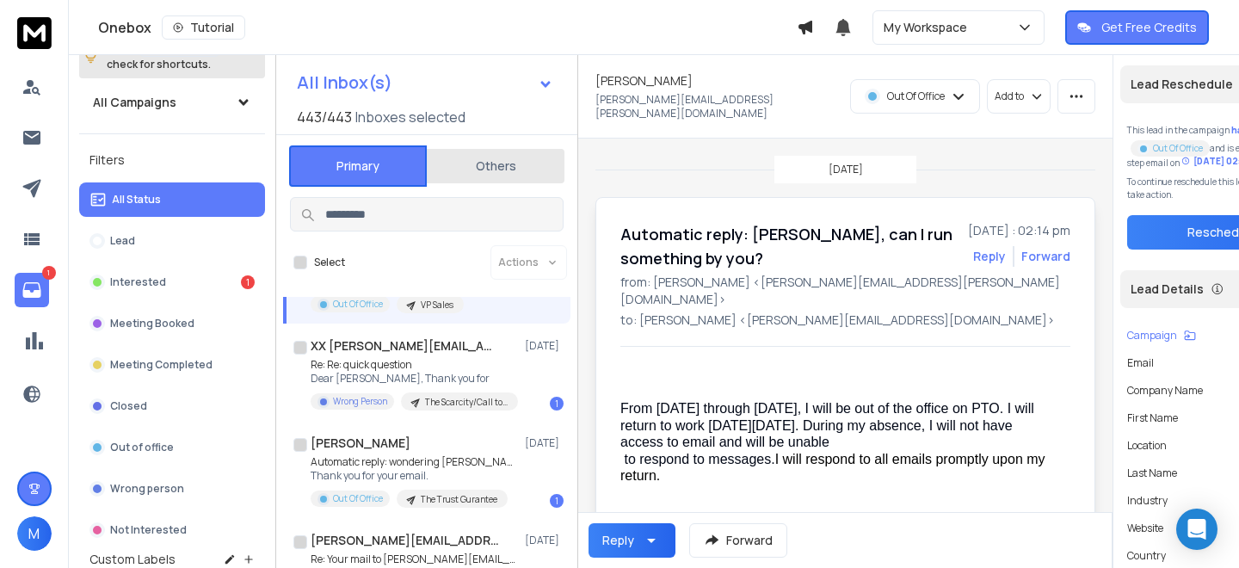
scroll to position [2897, 0]
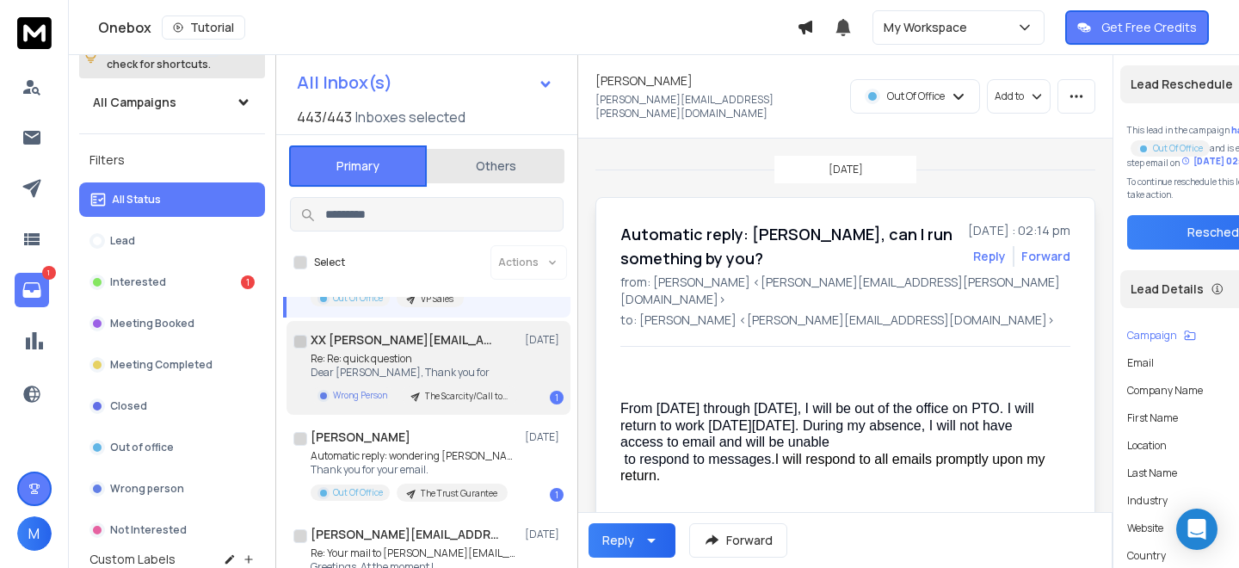
click at [454, 339] on h1 "XX [PERSON_NAME][EMAIL_ADDRESS][PERSON_NAME][DOMAIN_NAME]" at bounding box center [405, 339] width 189 height 17
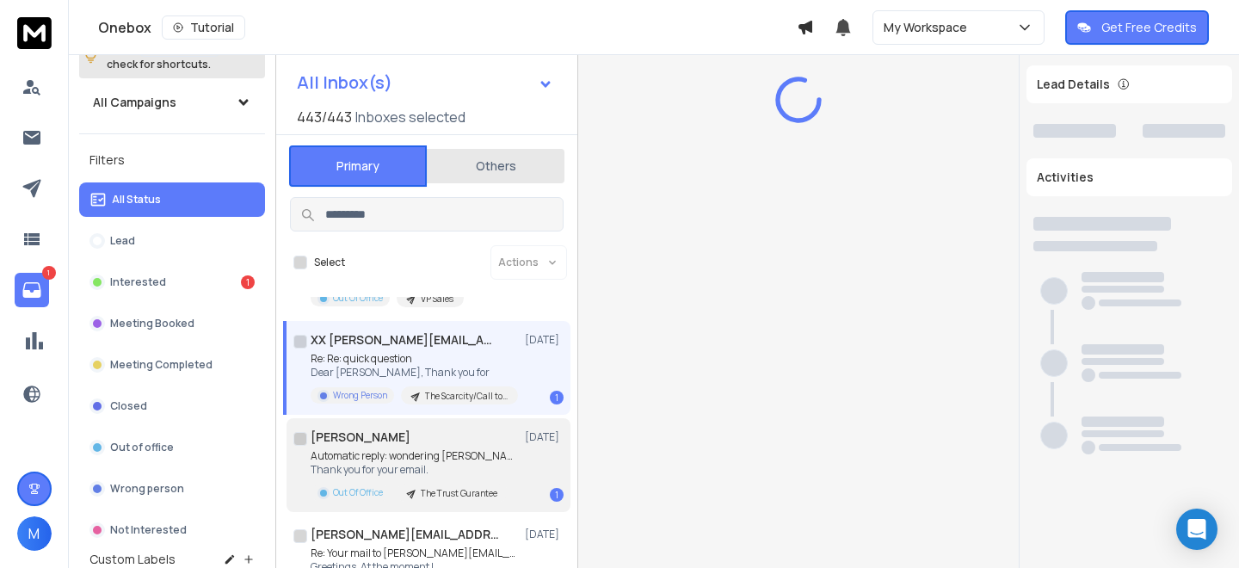
click at [447, 447] on div "[PERSON_NAME] [DATE] Automatic reply: wondering [PERSON_NAME] Thank you for you…" at bounding box center [437, 465] width 253 height 73
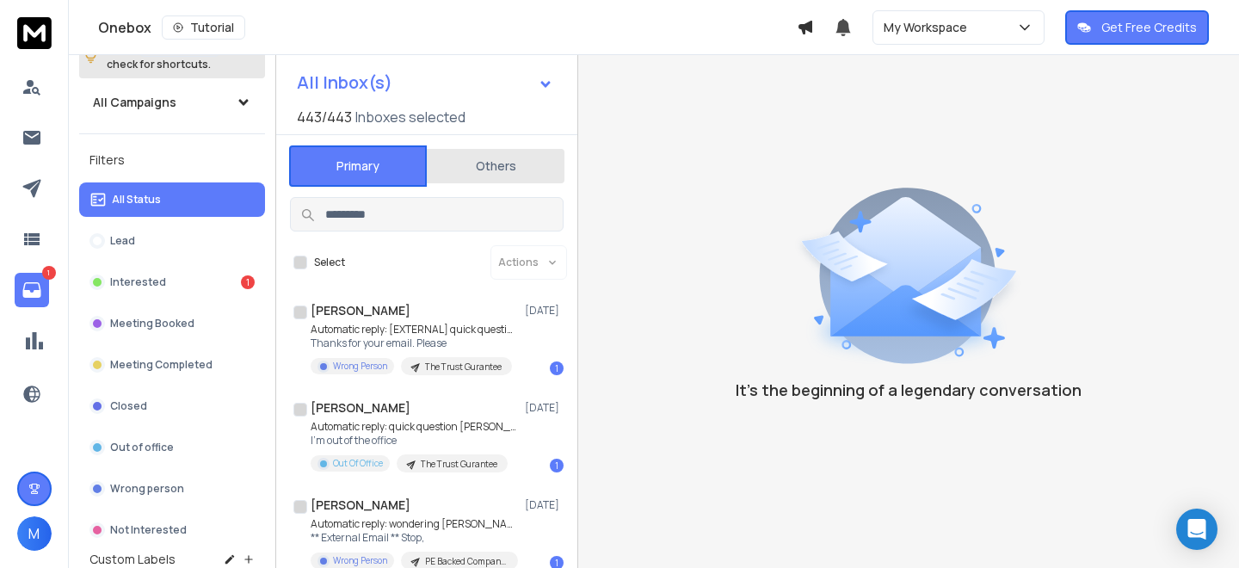
scroll to position [4455, 0]
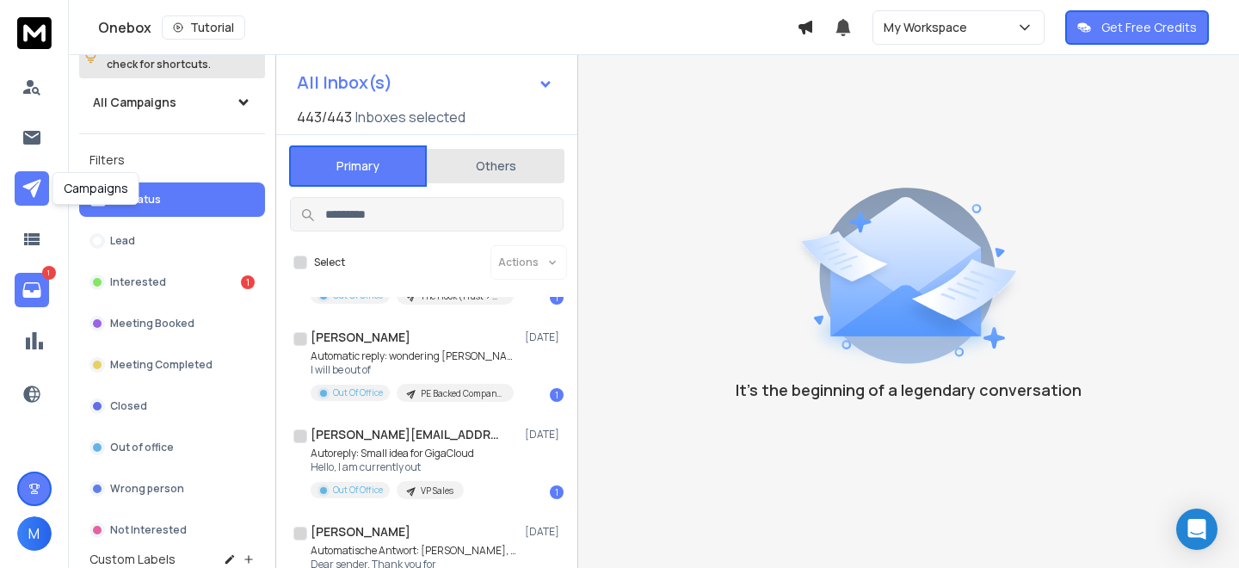
click at [33, 196] on icon at bounding box center [31, 189] width 18 height 18
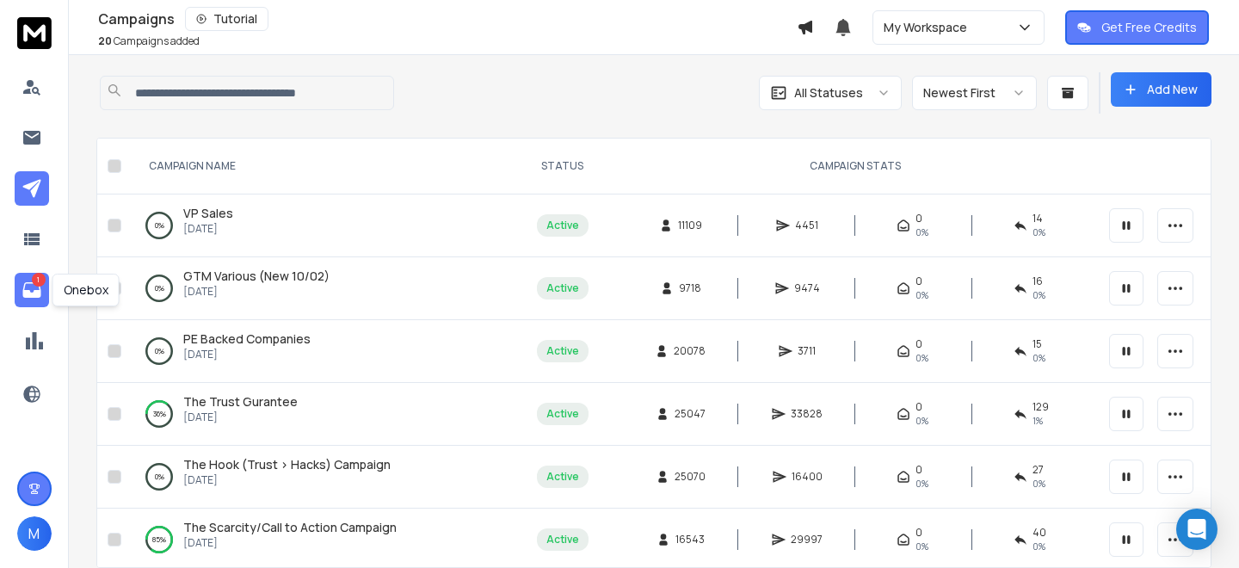
click at [39, 287] on p "1" at bounding box center [39, 280] width 14 height 14
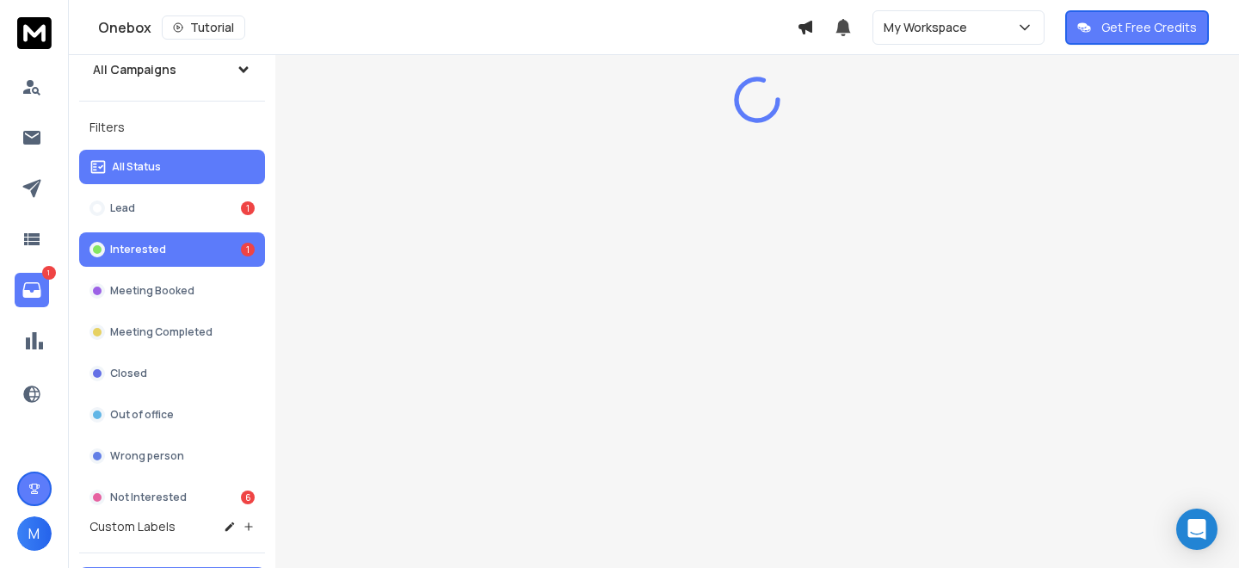
scroll to position [73, 0]
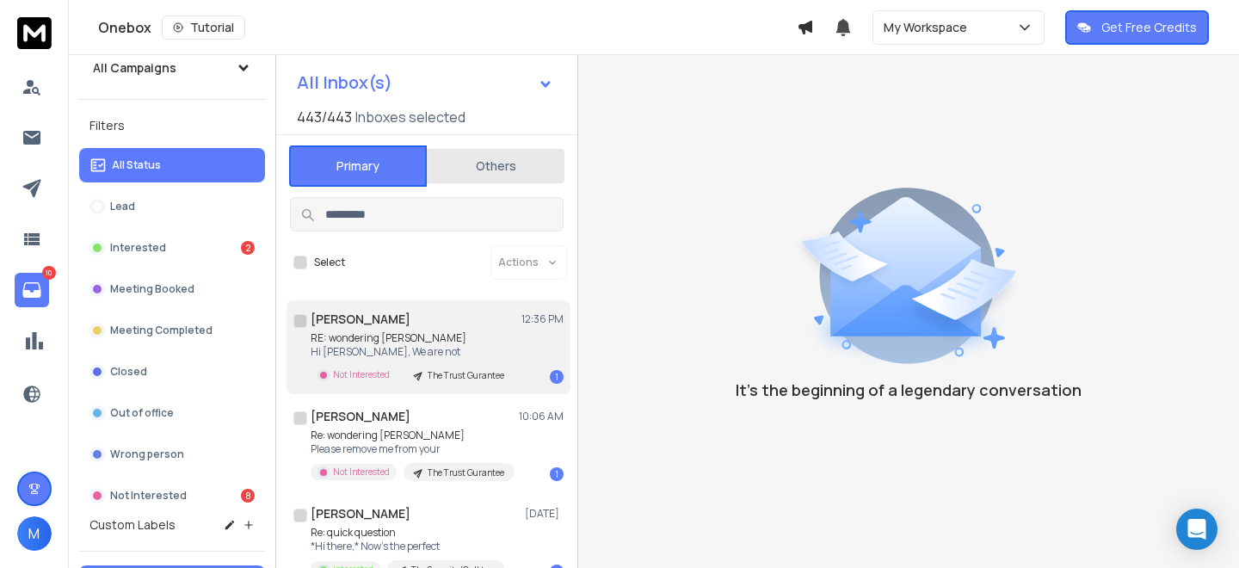
click at [379, 305] on div "[PERSON_NAME] 12:36 PM RE: wondering [PERSON_NAME] Hi [PERSON_NAME], We are not…" at bounding box center [429, 347] width 284 height 94
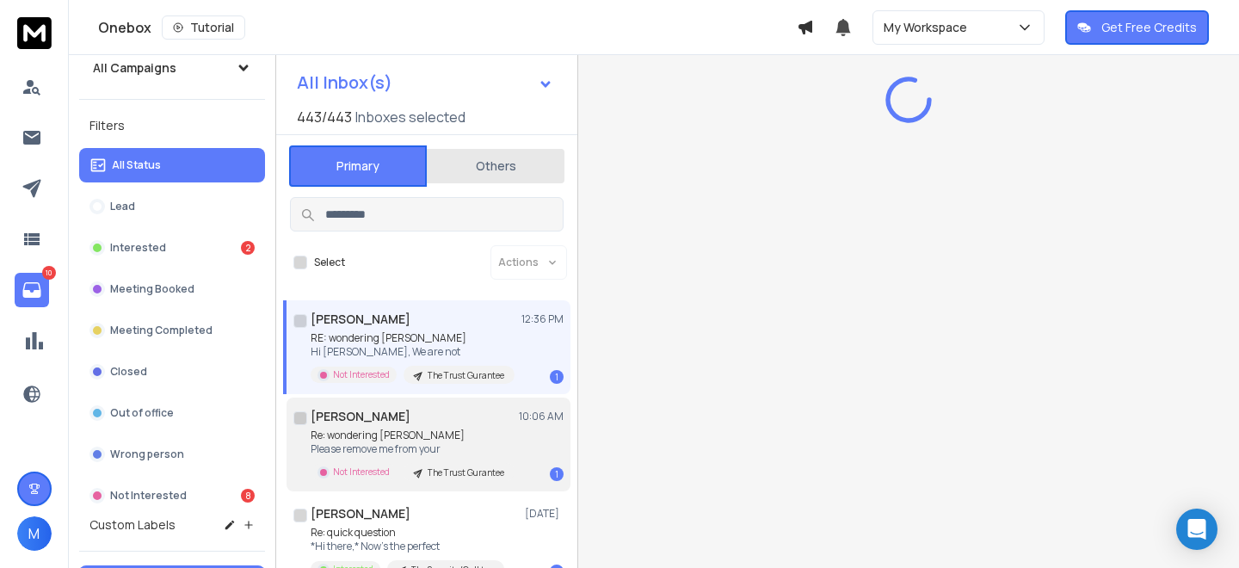
click at [401, 412] on div "[PERSON_NAME] 10:06 AM" at bounding box center [437, 416] width 253 height 17
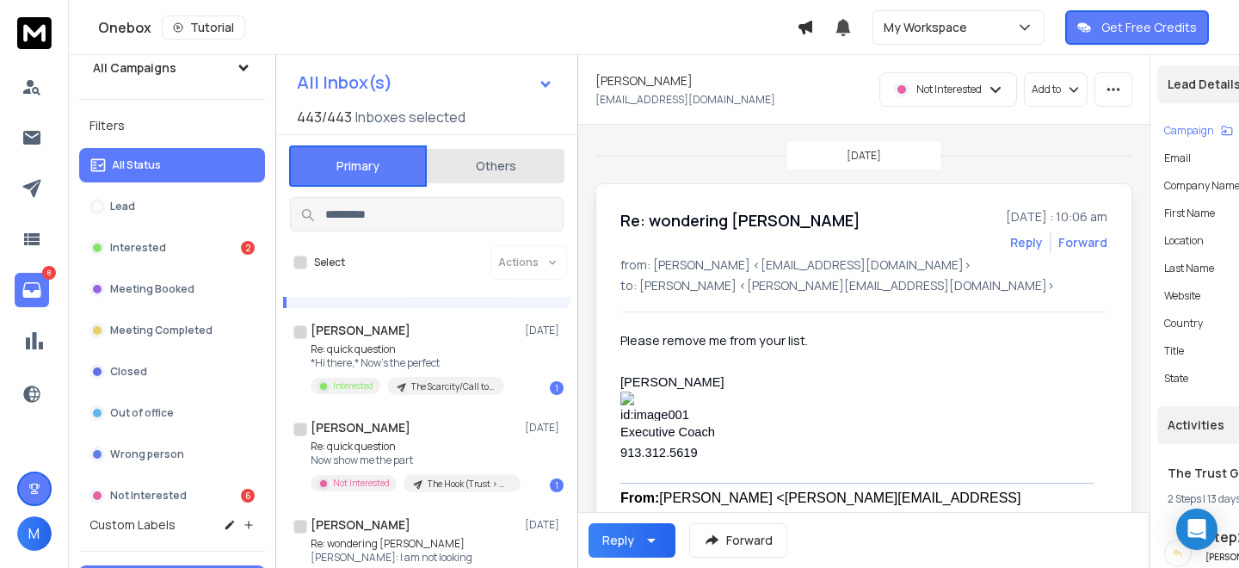
scroll to position [184, 0]
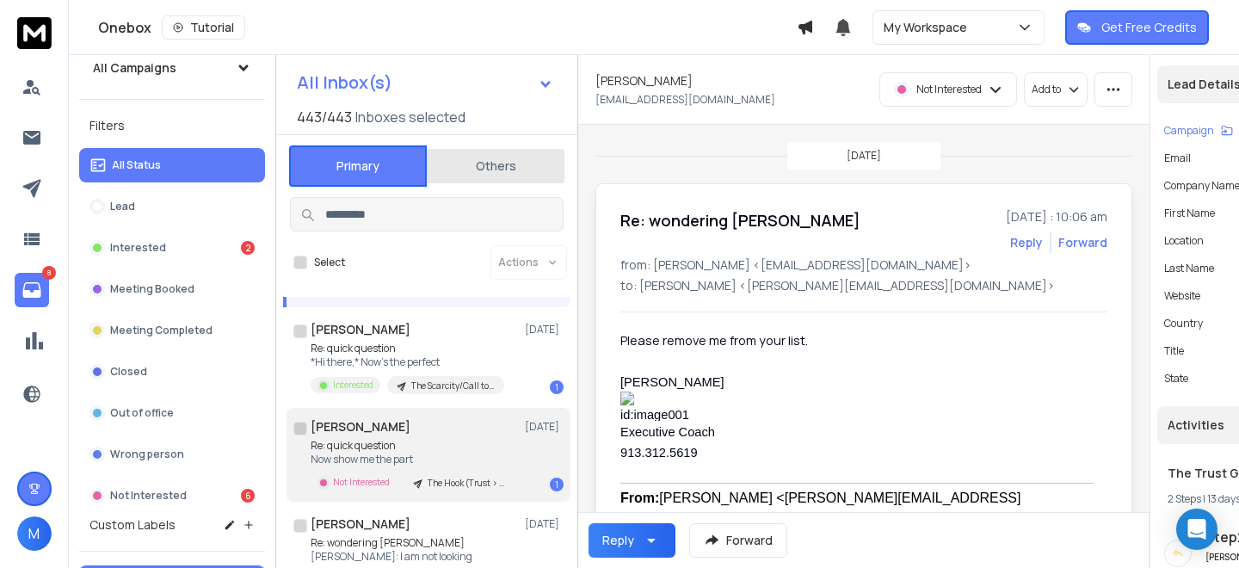
click at [418, 442] on p "Re: quick question" at bounding box center [414, 446] width 207 height 14
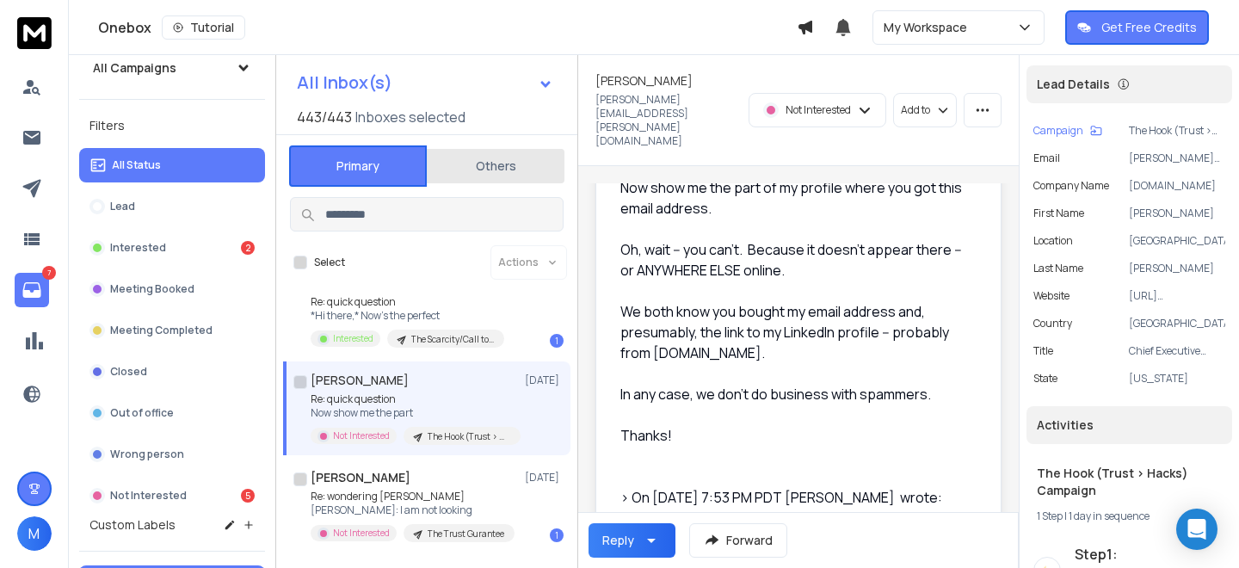
scroll to position [212, 0]
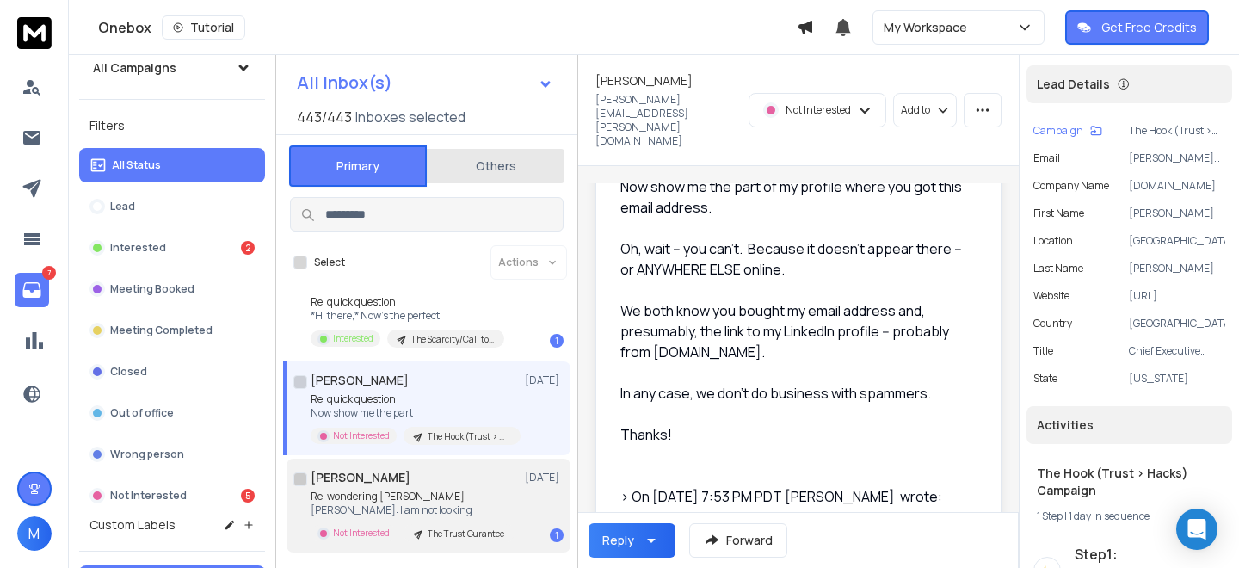
click at [507, 485] on div "[PERSON_NAME] [DATE]" at bounding box center [437, 477] width 253 height 17
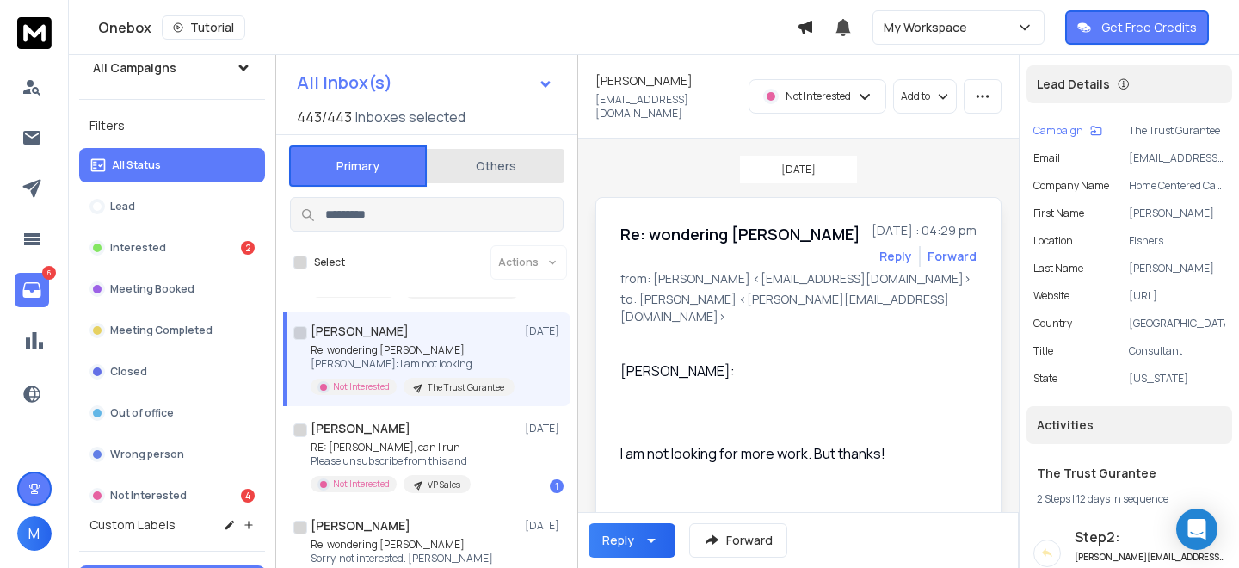
scroll to position [378, 0]
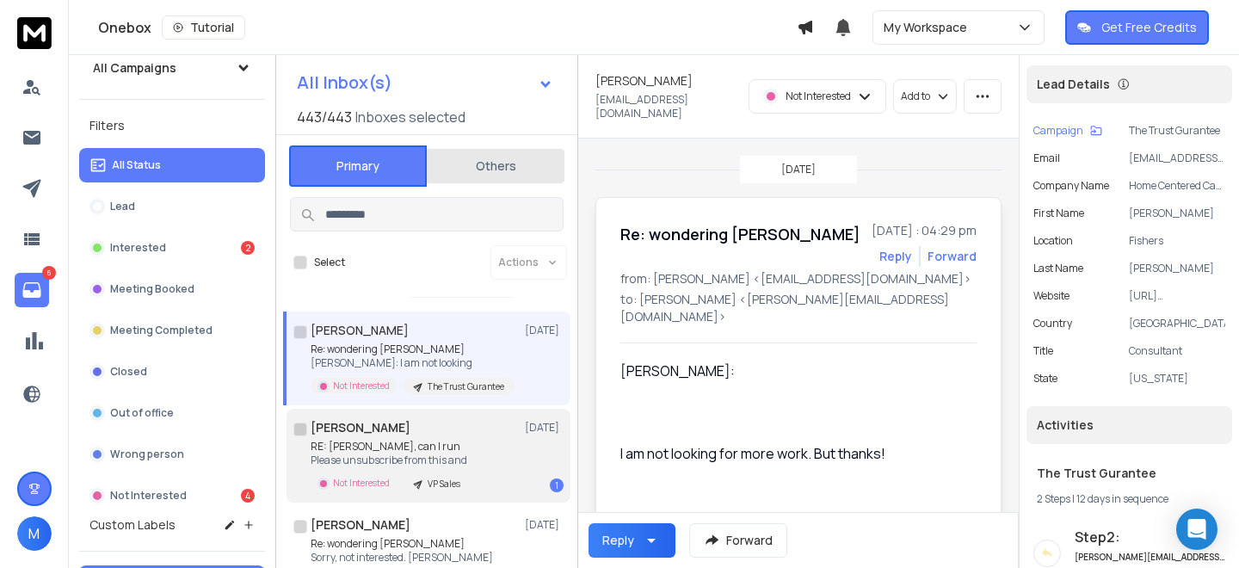
click at [466, 437] on div "[PERSON_NAME] Nations [DATE] RE: [PERSON_NAME], can I run Please unsubscribe fr…" at bounding box center [437, 455] width 253 height 73
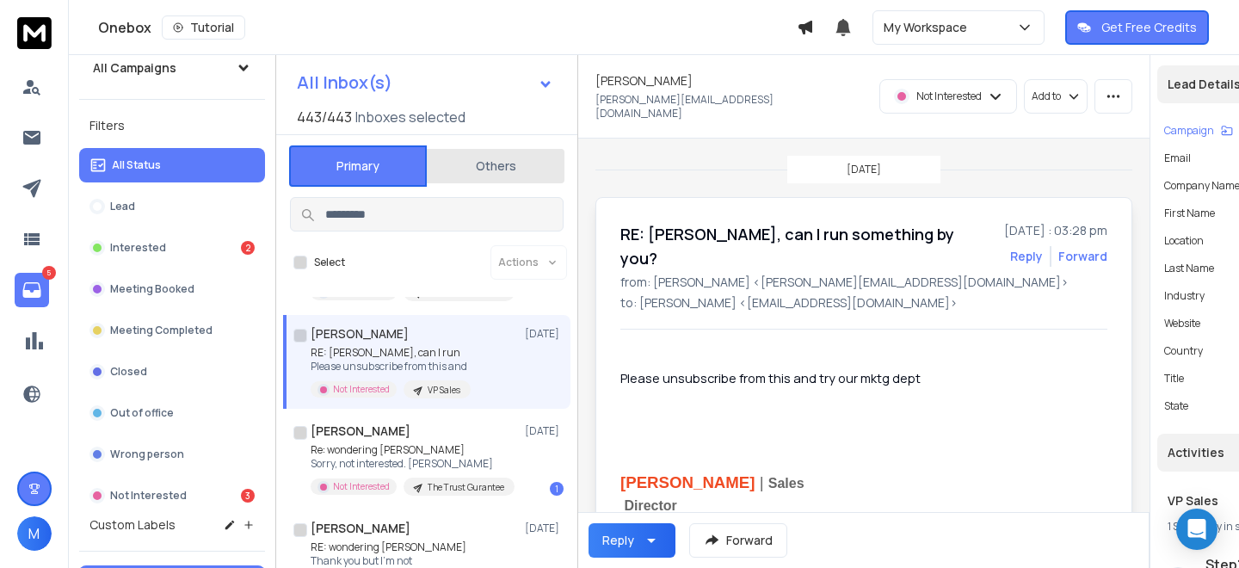
scroll to position [491, 0]
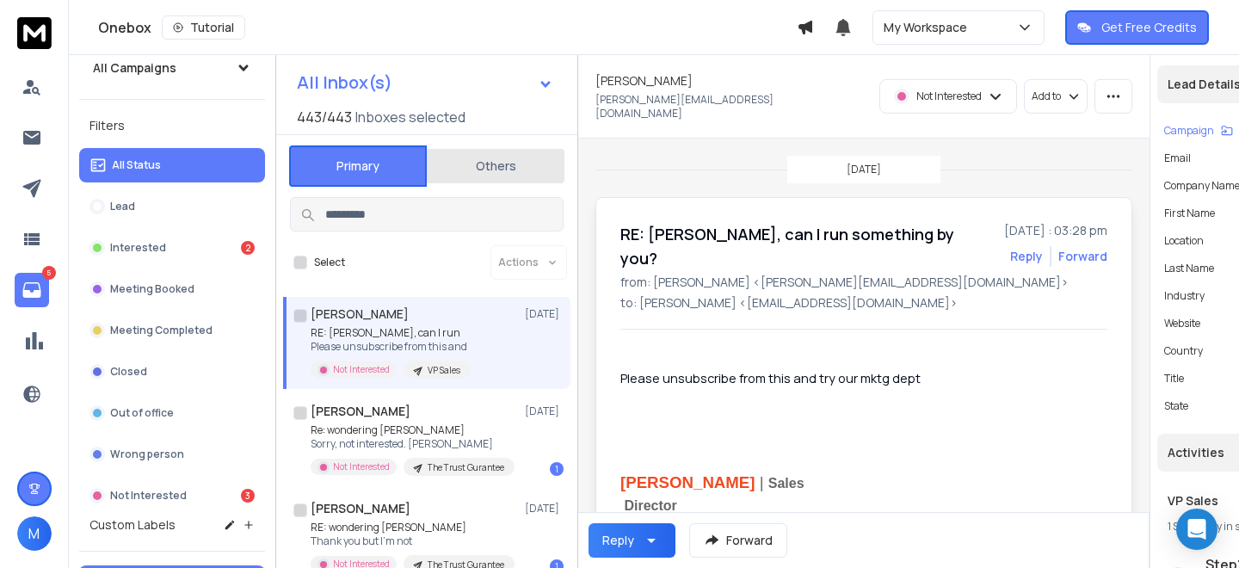
click at [466, 424] on p "Re: wondering [PERSON_NAME]" at bounding box center [413, 430] width 204 height 14
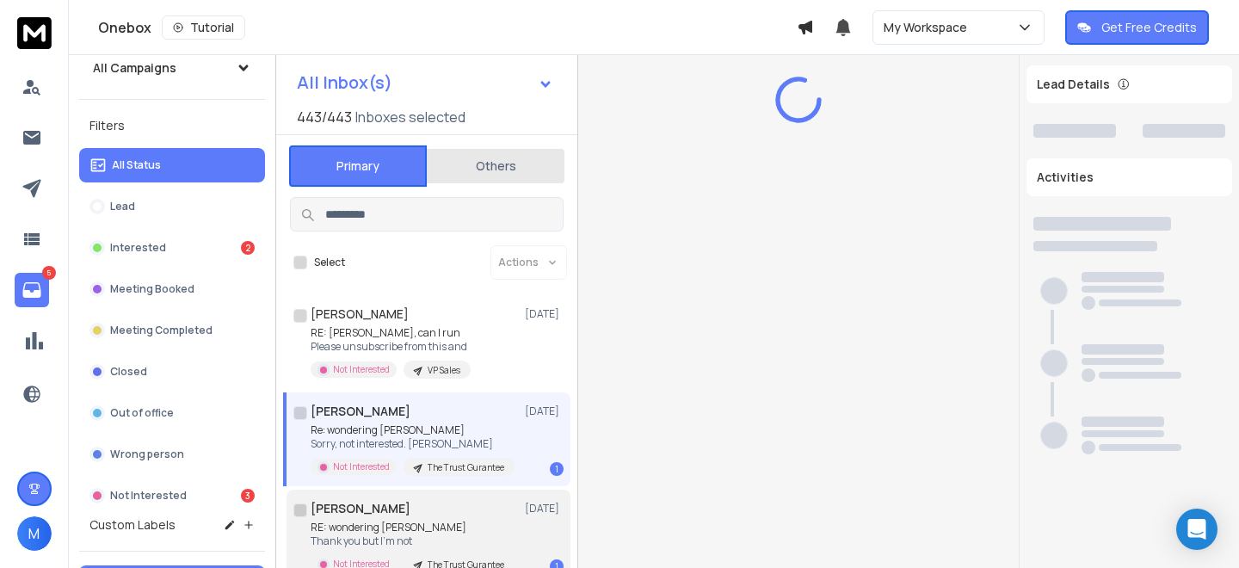
click at [466, 514] on div "[PERSON_NAME] [DATE]" at bounding box center [437, 508] width 253 height 17
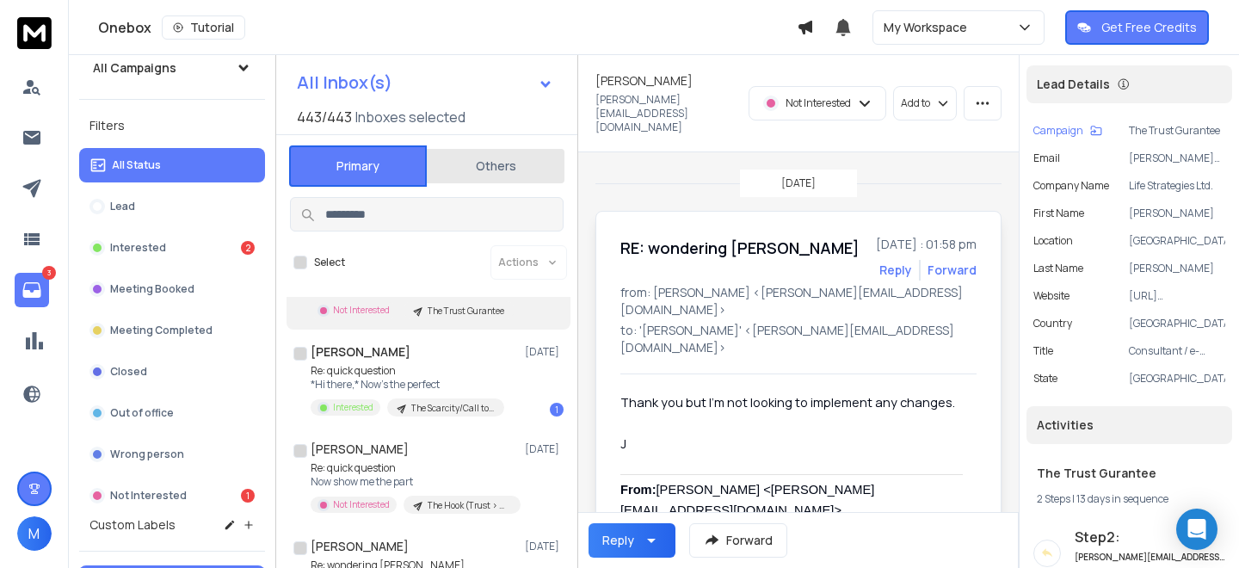
scroll to position [182, 0]
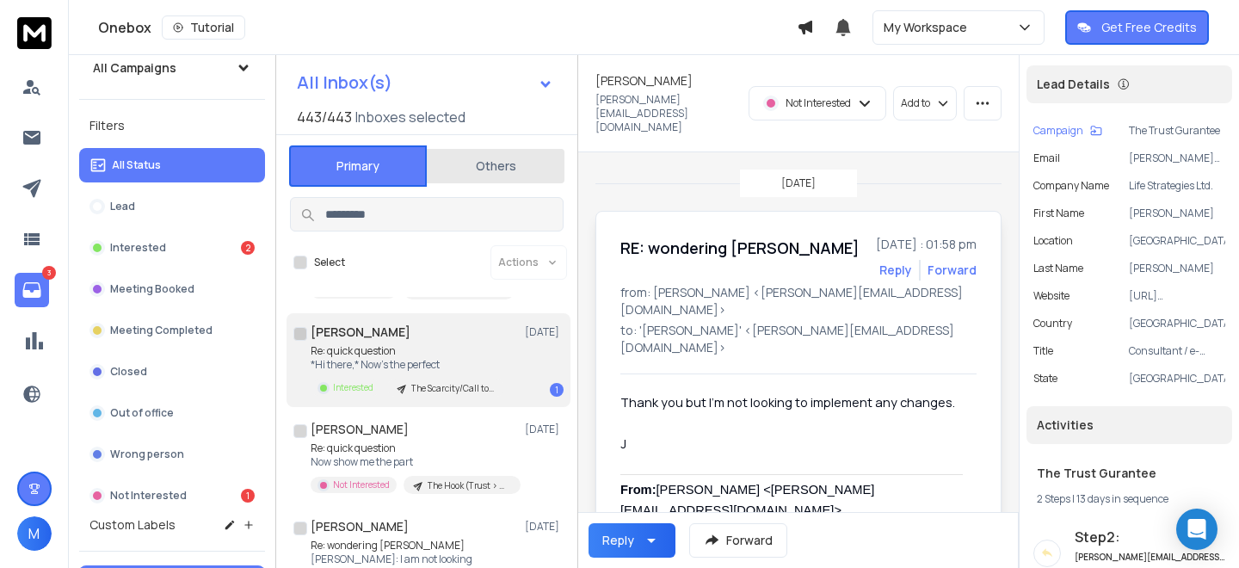
click at [466, 344] on p "Re: quick question" at bounding box center [408, 351] width 194 height 14
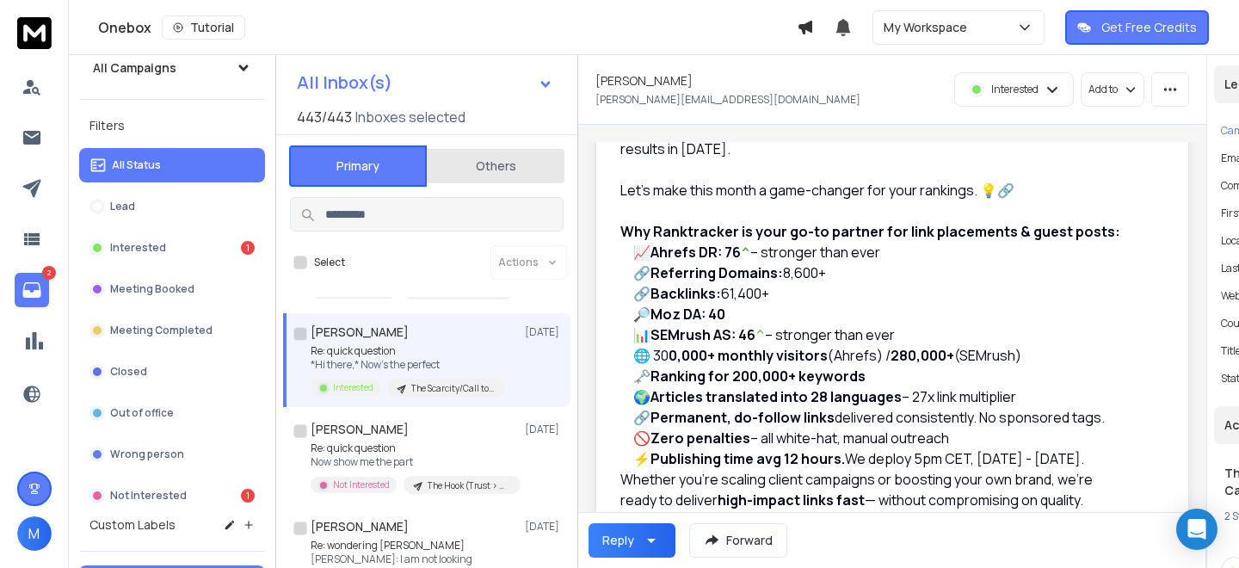
scroll to position [0, 0]
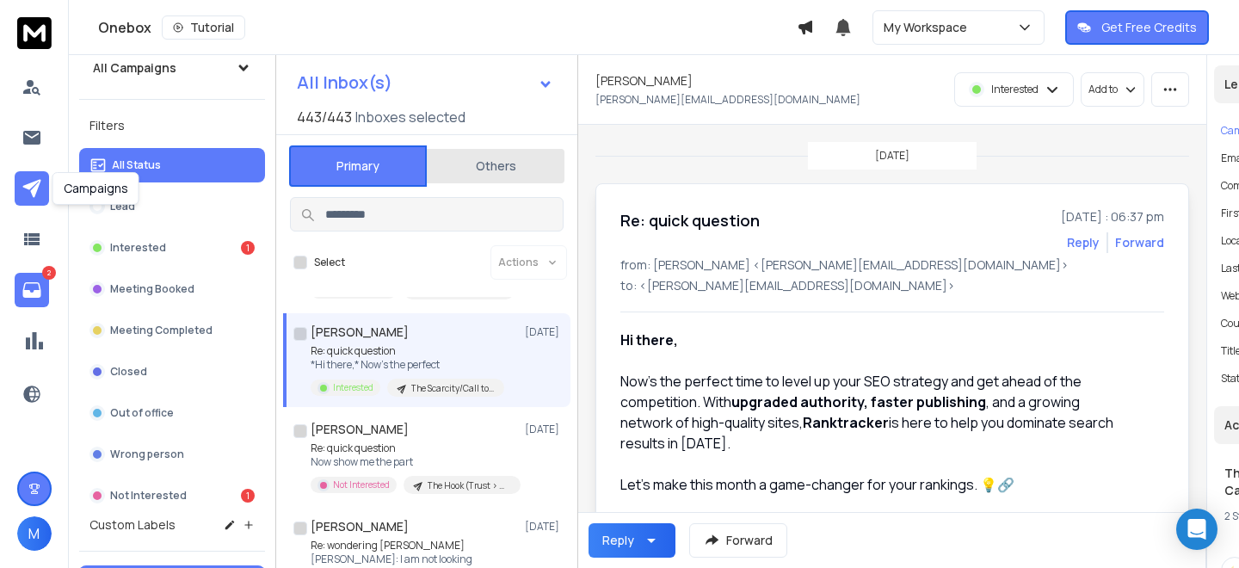
click at [38, 185] on icon at bounding box center [31, 189] width 18 height 18
